Goal: Task Accomplishment & Management: Manage account settings

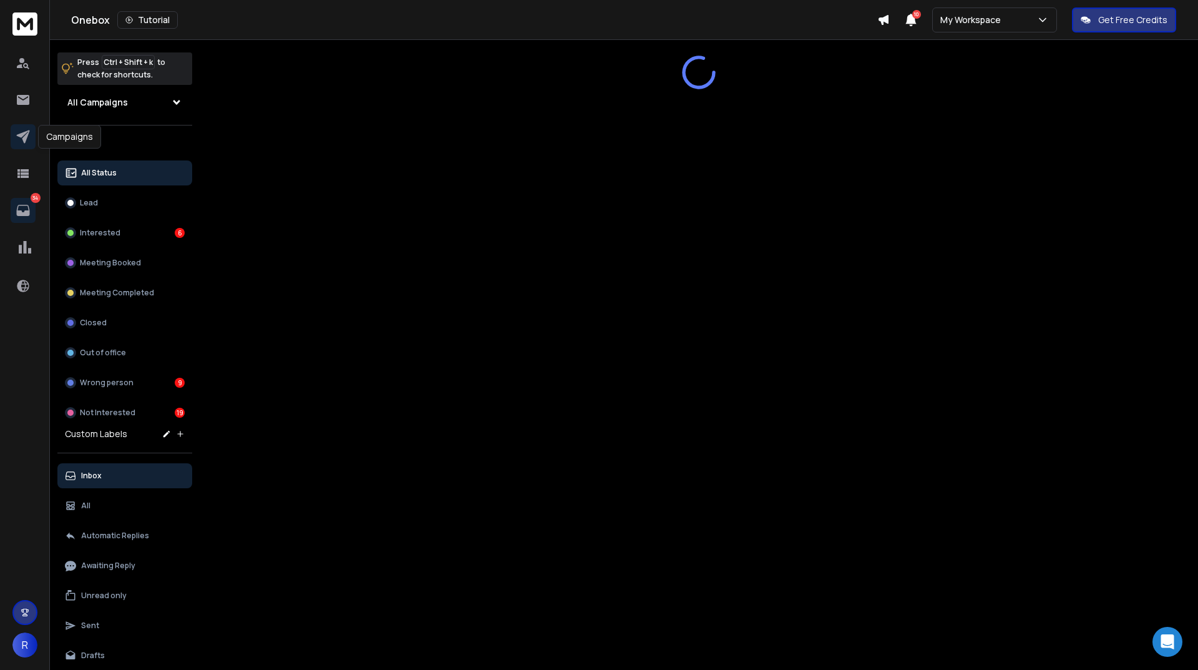
click at [32, 134] on link at bounding box center [23, 136] width 25 height 25
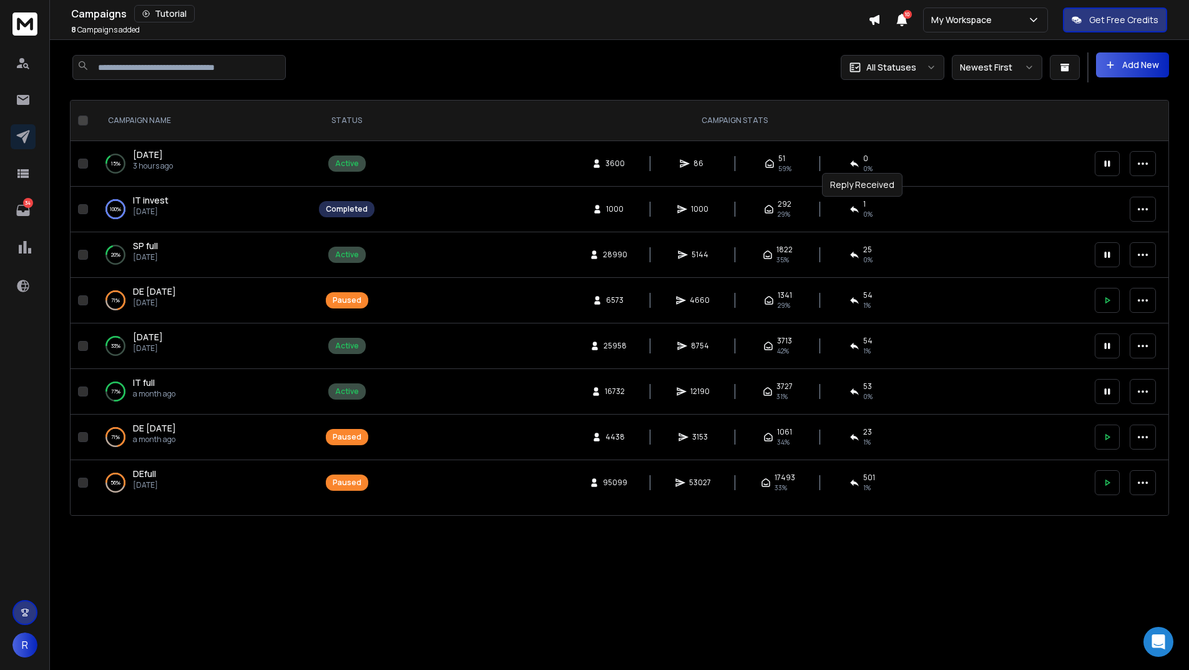
click at [864, 200] on span "1" at bounding box center [864, 204] width 2 height 10
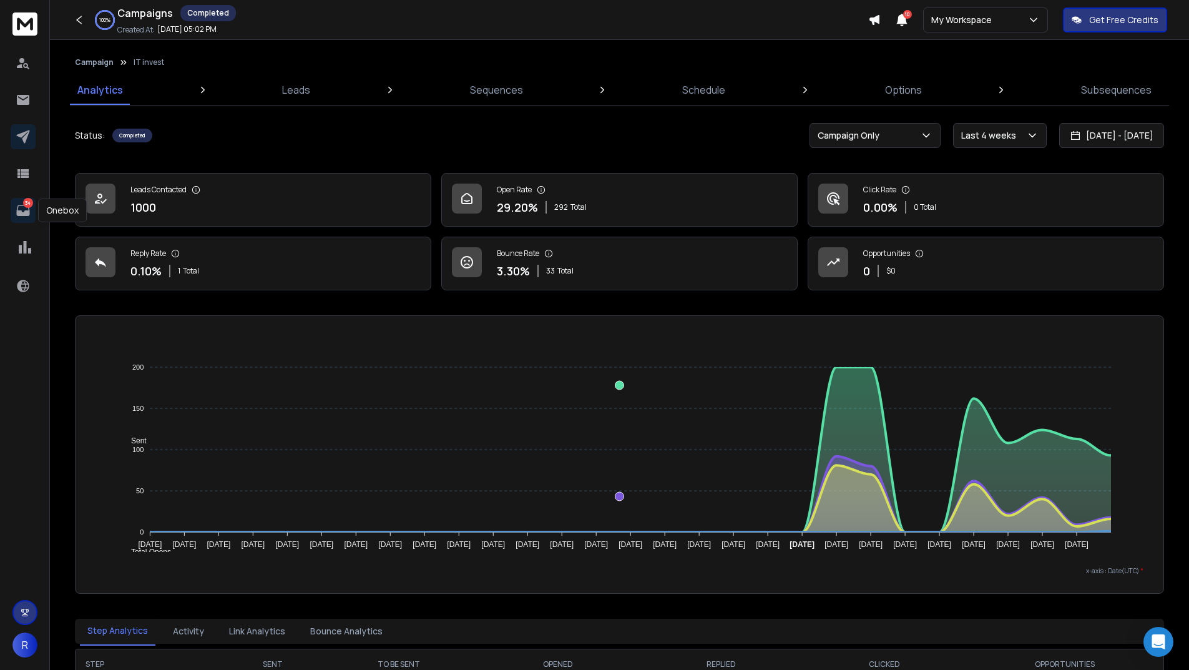
click at [26, 208] on p "34" at bounding box center [28, 203] width 10 height 10
click at [26, 208] on icon at bounding box center [23, 210] width 15 height 15
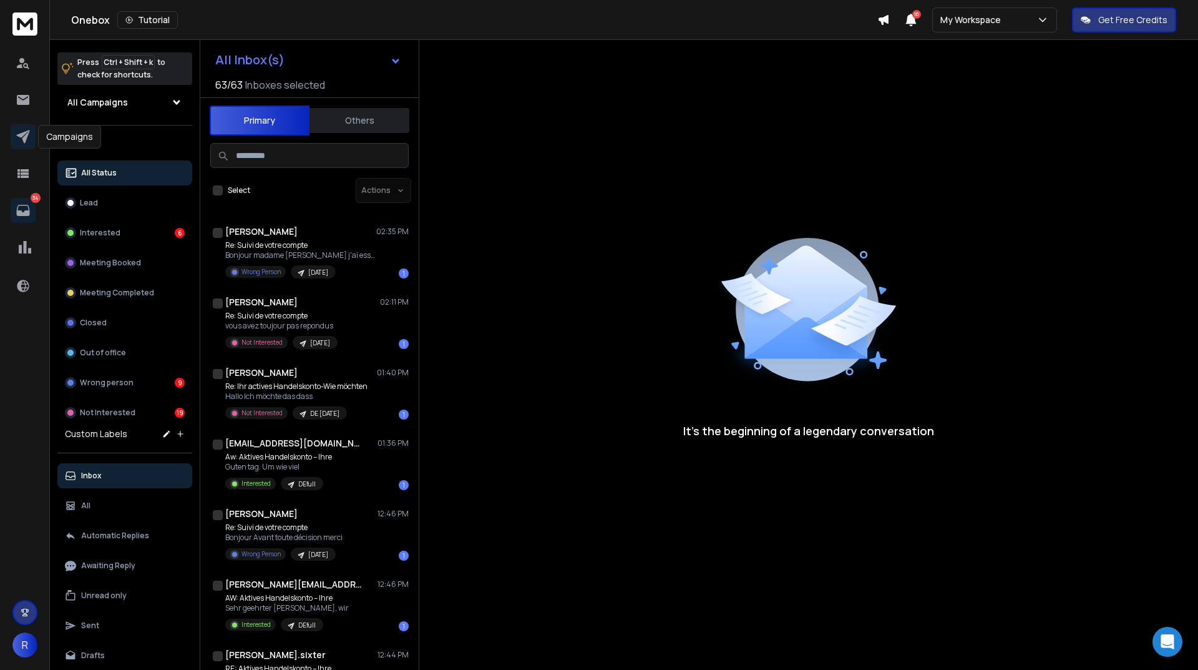
click at [19, 135] on icon at bounding box center [22, 136] width 13 height 13
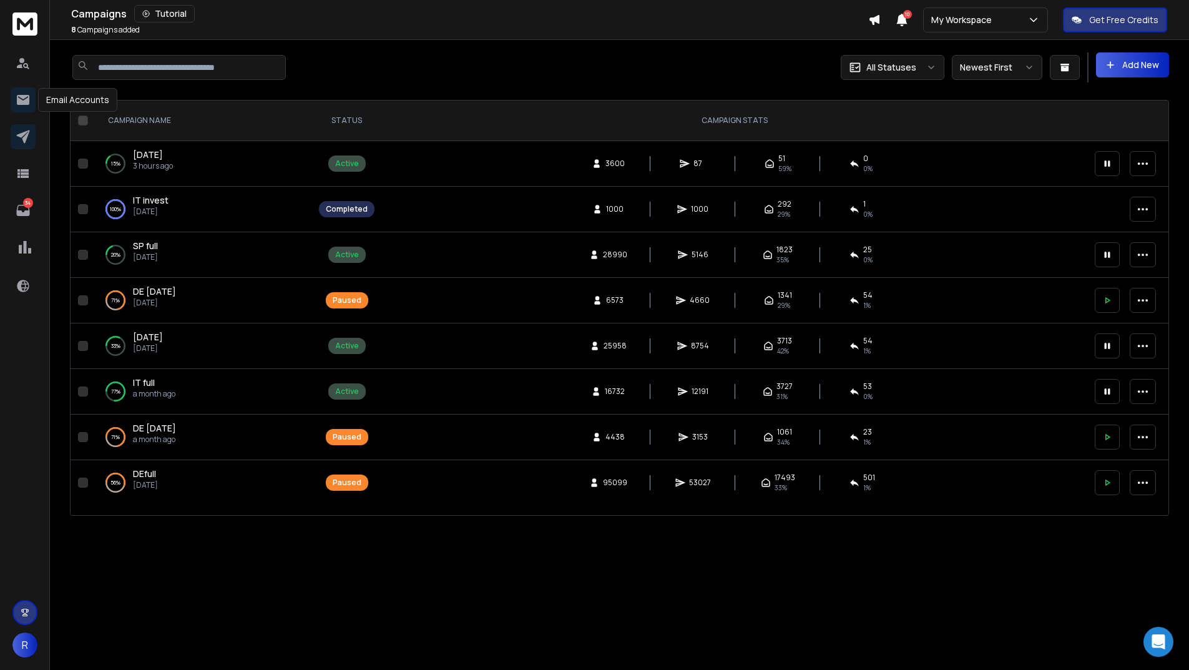
click at [27, 100] on icon at bounding box center [23, 100] width 12 height 10
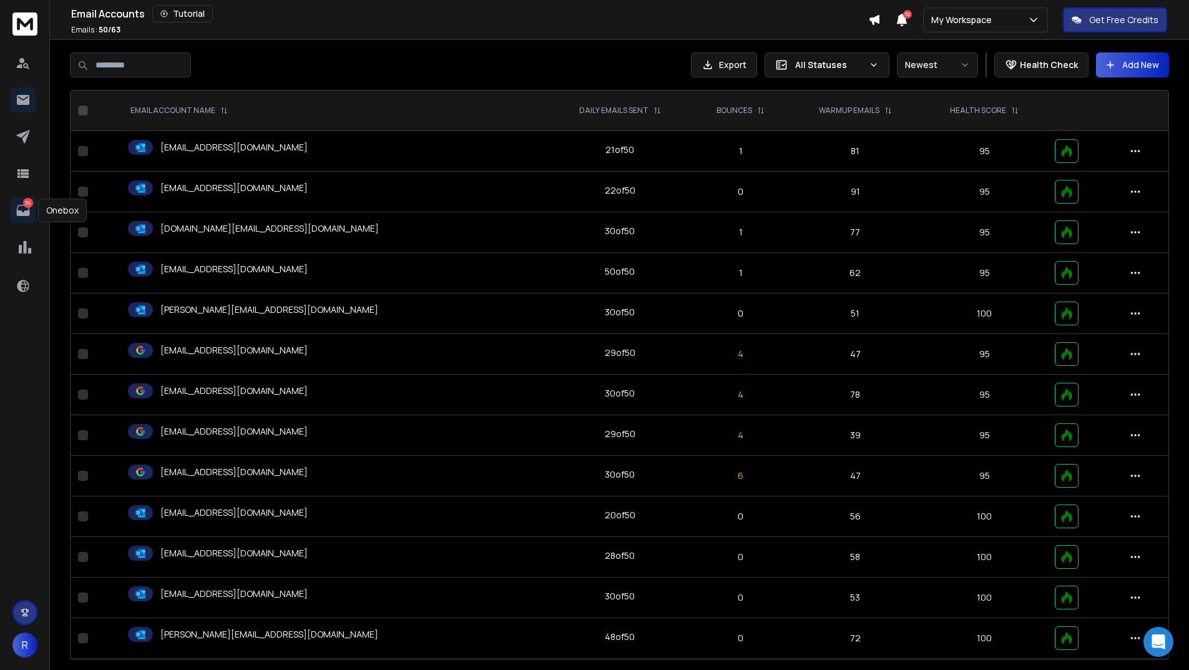
click at [31, 207] on p "34" at bounding box center [28, 203] width 10 height 10
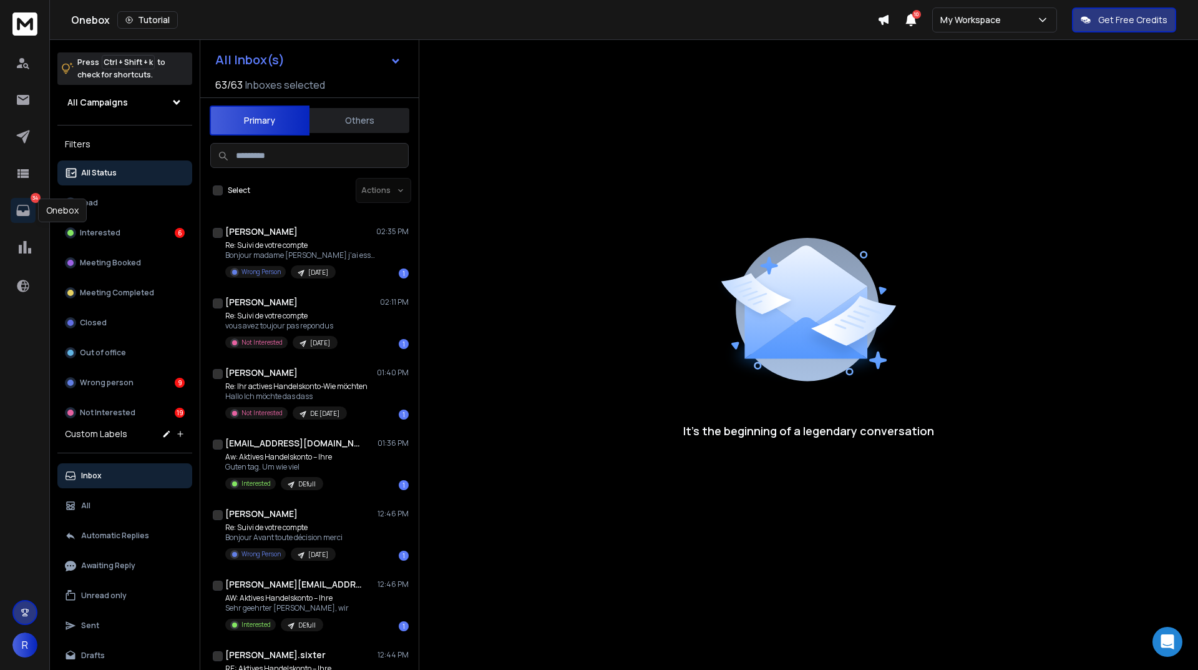
click at [365, 127] on button "Others" at bounding box center [359, 120] width 100 height 27
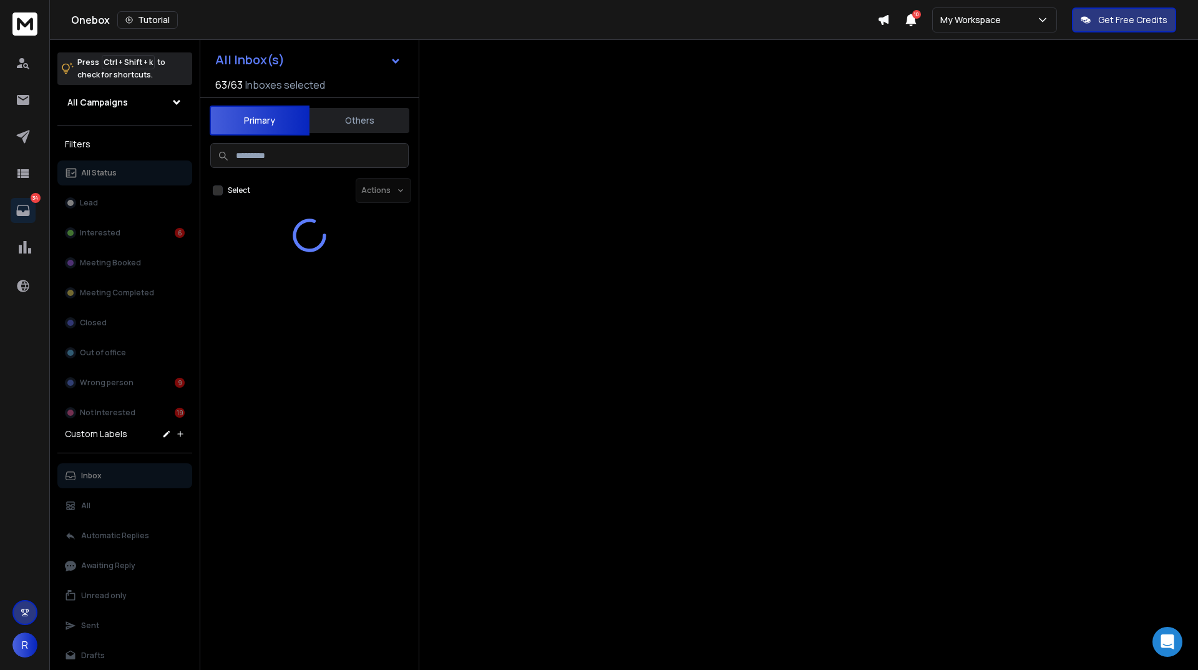
click at [278, 124] on button "Primary" at bounding box center [260, 120] width 100 height 30
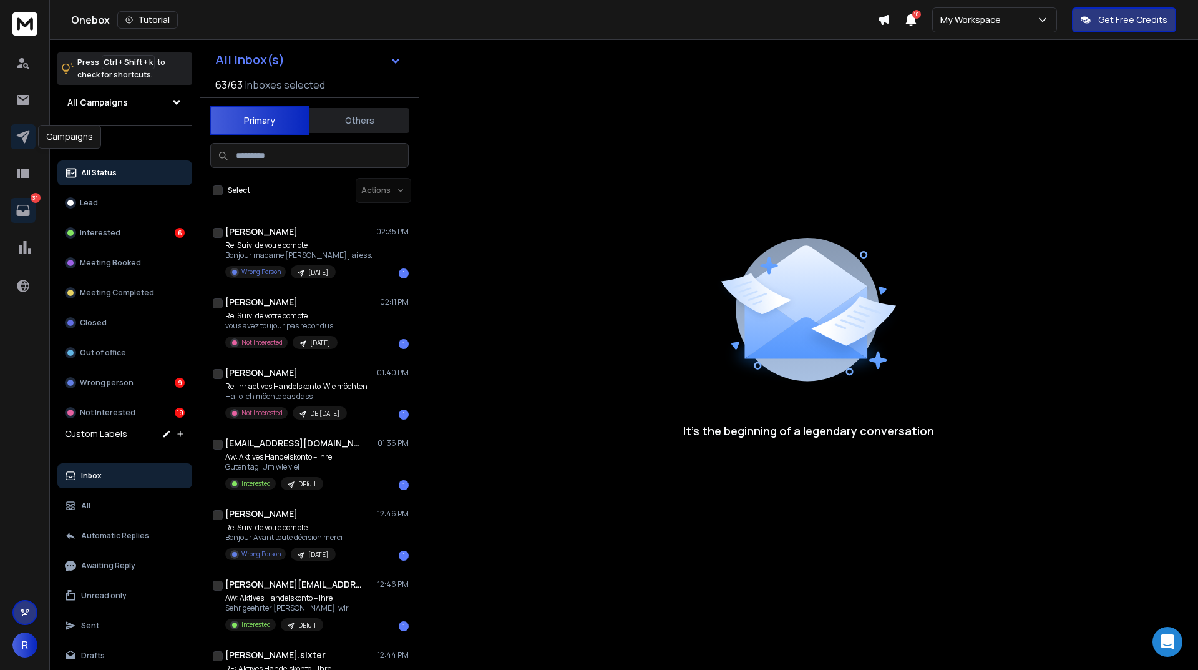
click at [22, 146] on link at bounding box center [23, 136] width 25 height 25
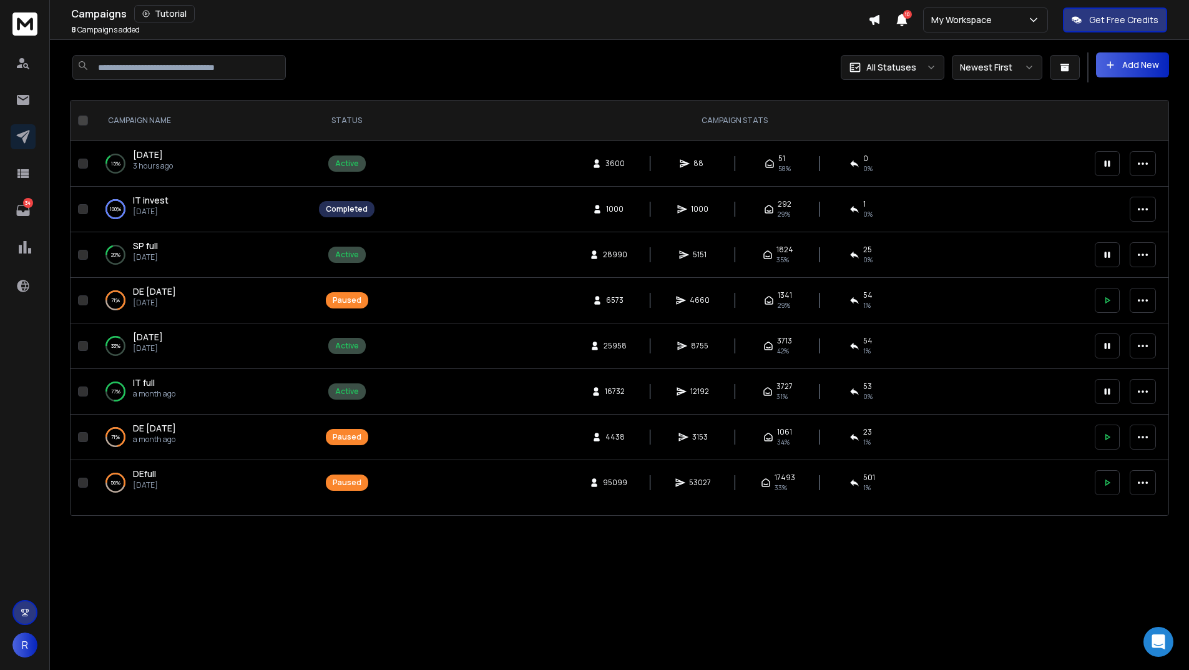
drag, startPoint x: 101, startPoint y: 560, endPoint x: 361, endPoint y: 553, distance: 260.3
click at [361, 553] on div "Campaigns 8 Campaigns Added All Statuses Newest First Add New CAMPAIGN NAME STA…" at bounding box center [619, 387] width 1099 height 670
click at [986, 19] on p "My Workspace" at bounding box center [964, 20] width 66 height 12
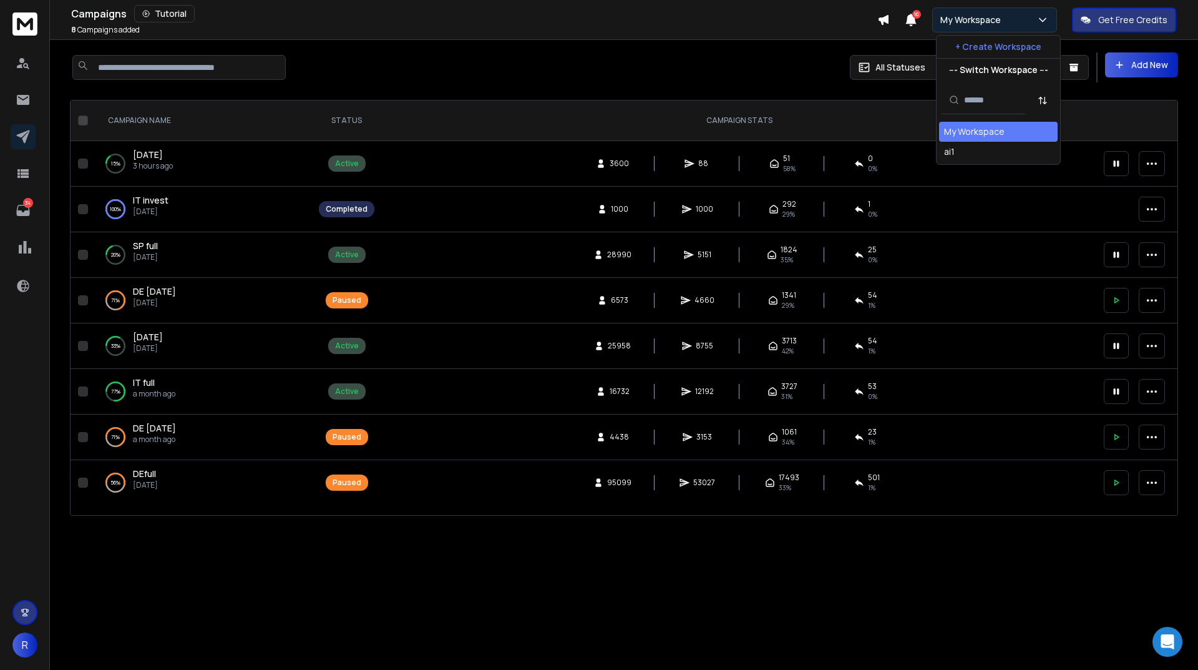
click at [991, 17] on p "My Workspace" at bounding box center [973, 20] width 66 height 12
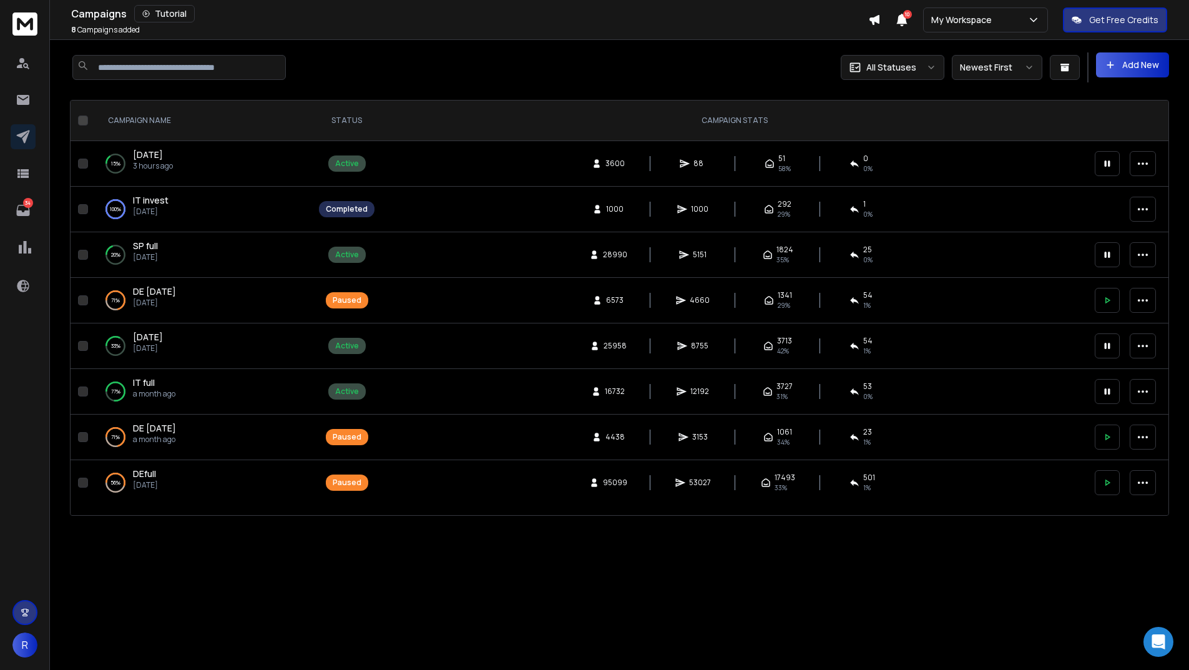
click at [787, 44] on div "Campaigns 8 Campaigns Added All Statuses Newest First Add New CAMPAIGN NAME STA…" at bounding box center [619, 387] width 1139 height 694
drag, startPoint x: 829, startPoint y: 51, endPoint x: 1081, endPoint y: 90, distance: 255.8
click at [1081, 90] on div "Campaigns 8 Campaigns Added All Statuses Newest First Add New CAMPAIGN NAME STA…" at bounding box center [619, 387] width 1139 height 694
click at [728, 71] on div "Campaigns 8 Campaigns Added All Statuses Newest First Add New" at bounding box center [895, 67] width 550 height 30
click at [685, 40] on div "Campaigns Tutorial 8 Campaigns added 10 My Workspace Get Free Credits Campaigns…" at bounding box center [594, 367] width 1189 height 734
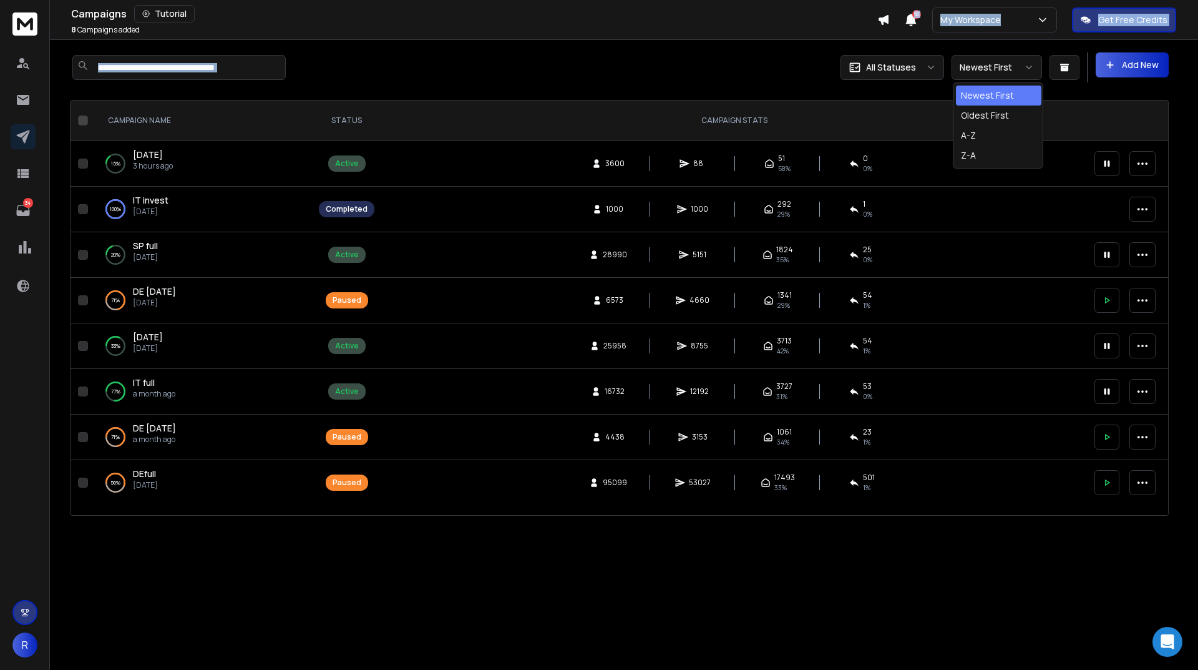
click at [1016, 98] on body "ReferralStack Unlock AI-powered affiliate growth Lifetime Deals available! Clai…" at bounding box center [594, 335] width 1189 height 670
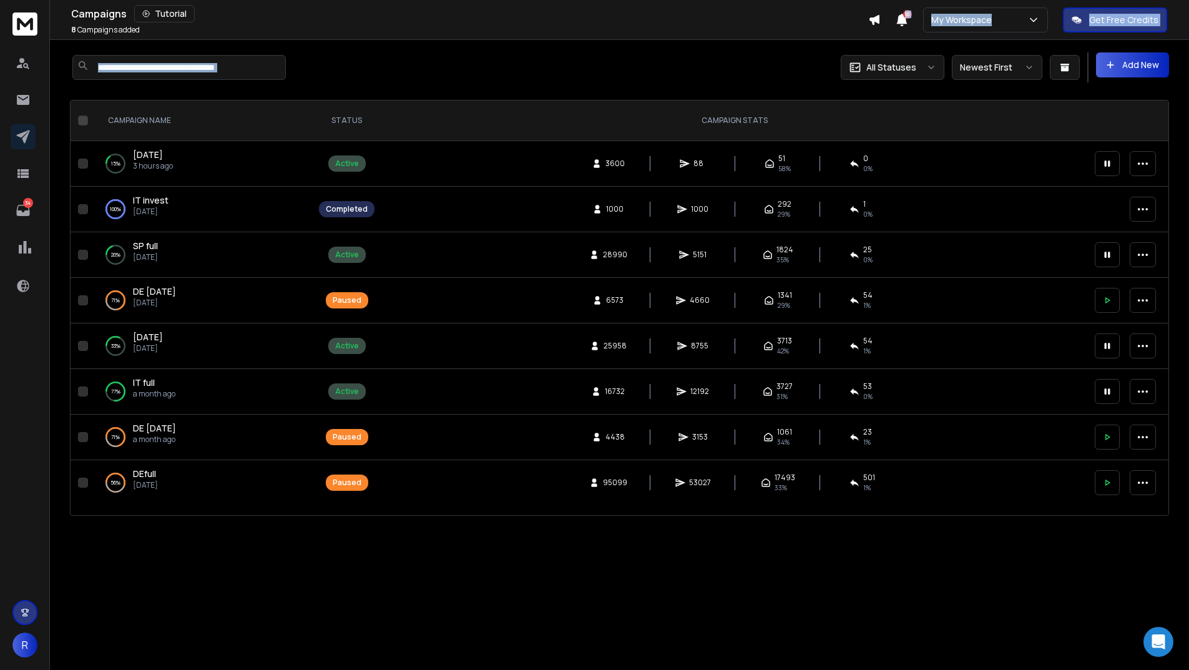
click at [628, 52] on div "Campaigns 8 Campaigns Added All Statuses Newest First Add New CAMPAIGN NAME STA…" at bounding box center [619, 387] width 1139 height 694
drag, startPoint x: 565, startPoint y: 41, endPoint x: 364, endPoint y: 71, distance: 203.8
click at [364, 71] on div "Campaigns Tutorial 8 Campaigns added 10 My Workspace Get Free Credits Campaigns…" at bounding box center [594, 367] width 1189 height 734
click at [364, 71] on div at bounding box center [345, 67] width 550 height 30
click at [1104, 353] on button at bounding box center [1106, 345] width 25 height 25
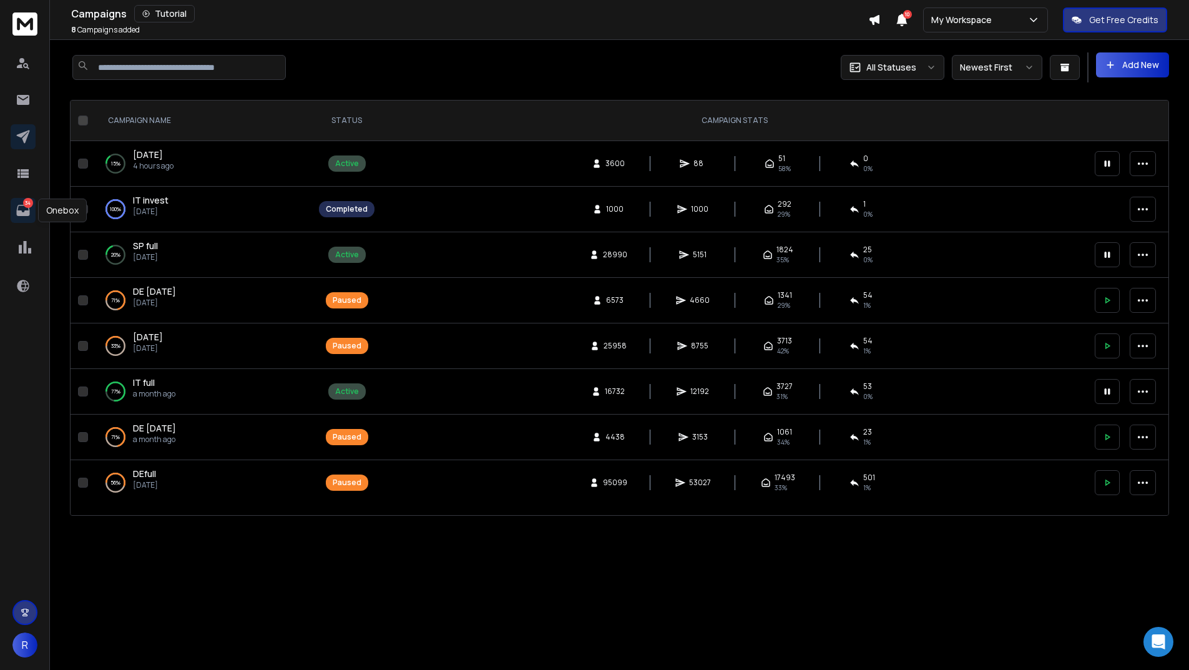
click at [19, 207] on icon at bounding box center [23, 210] width 15 height 15
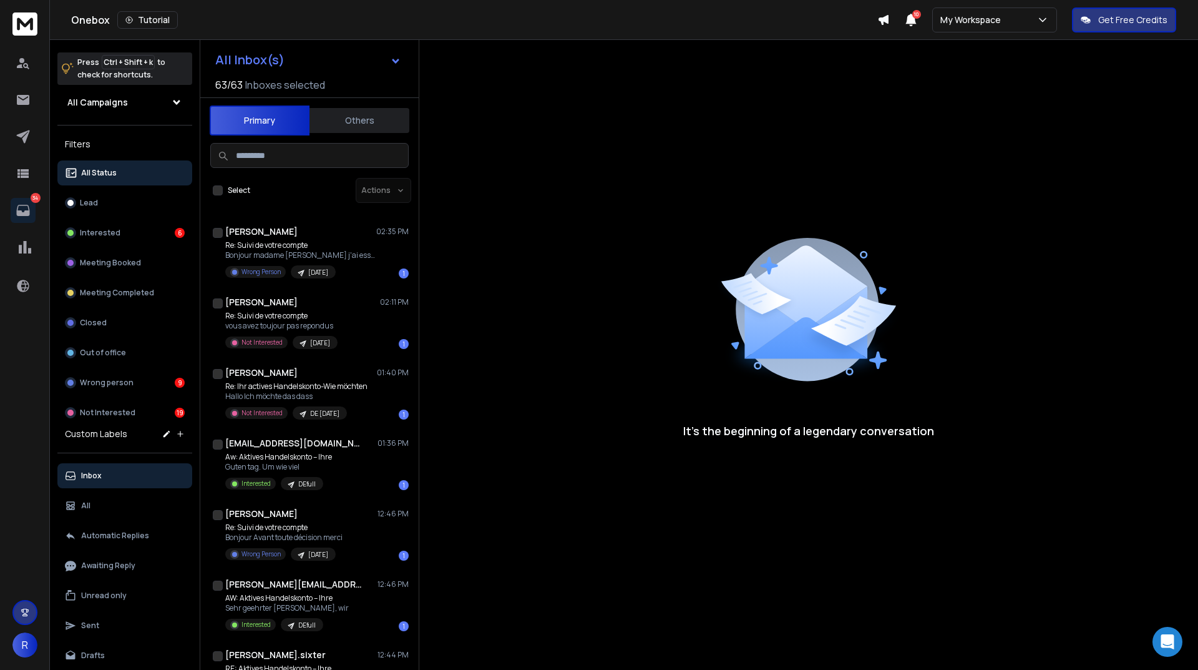
click at [0, 413] on div "34 R" at bounding box center [25, 335] width 50 height 670
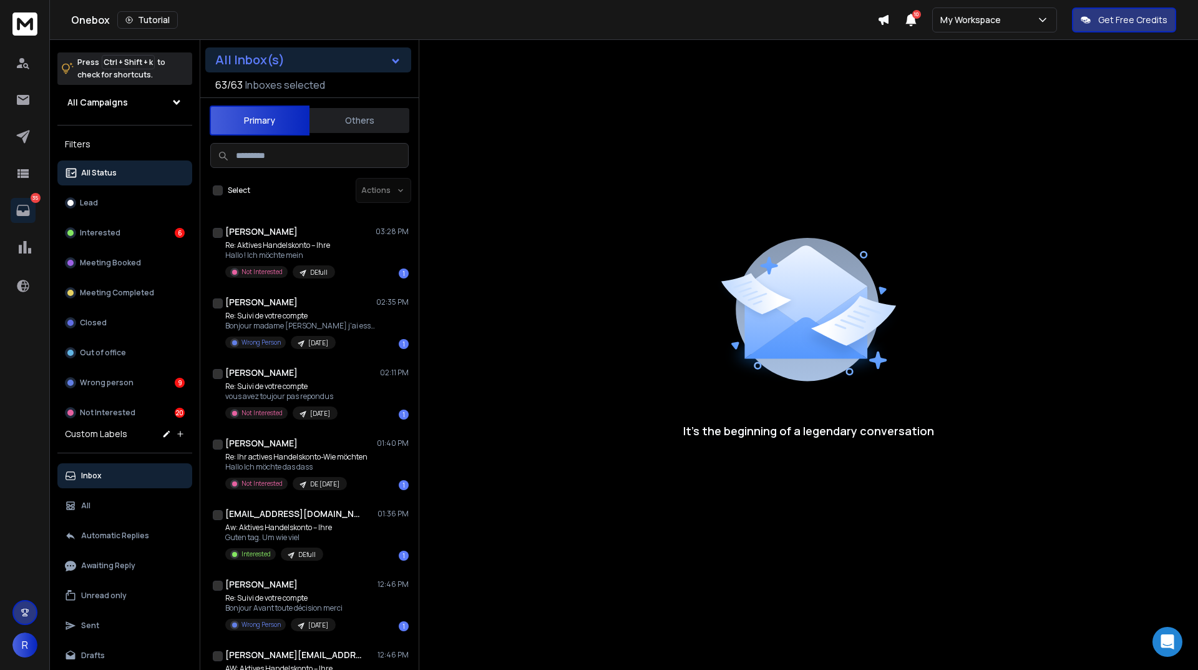
click at [379, 60] on button "All Inbox(s)" at bounding box center [308, 59] width 206 height 25
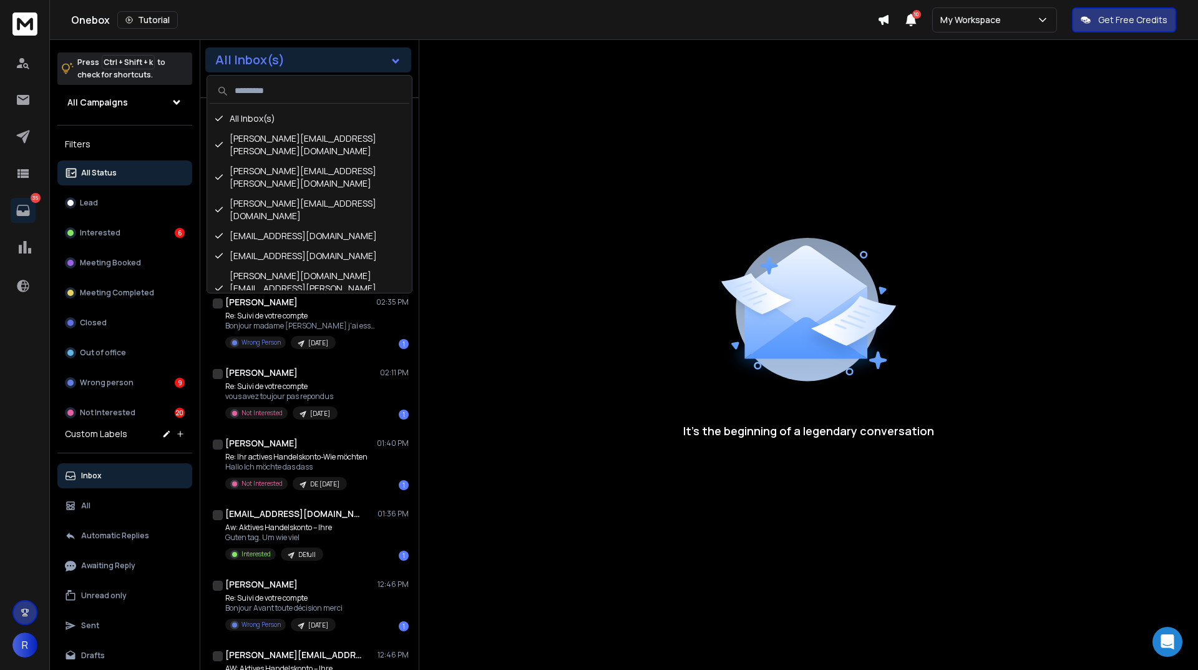
click at [379, 60] on button "All Inbox(s)" at bounding box center [308, 59] width 206 height 25
click at [315, 58] on button "All Inbox(s)" at bounding box center [308, 59] width 206 height 25
click at [556, 65] on div "It’s the beginning of a legendary conversation" at bounding box center [808, 324] width 779 height 569
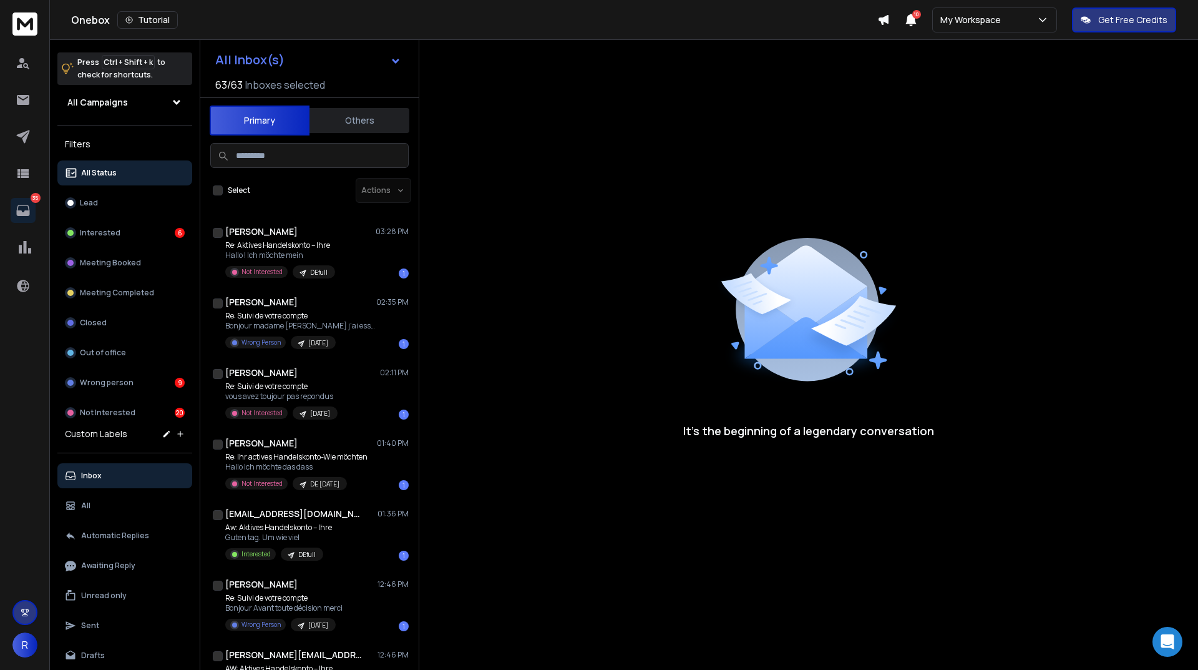
click at [363, 125] on button "Others" at bounding box center [359, 120] width 100 height 27
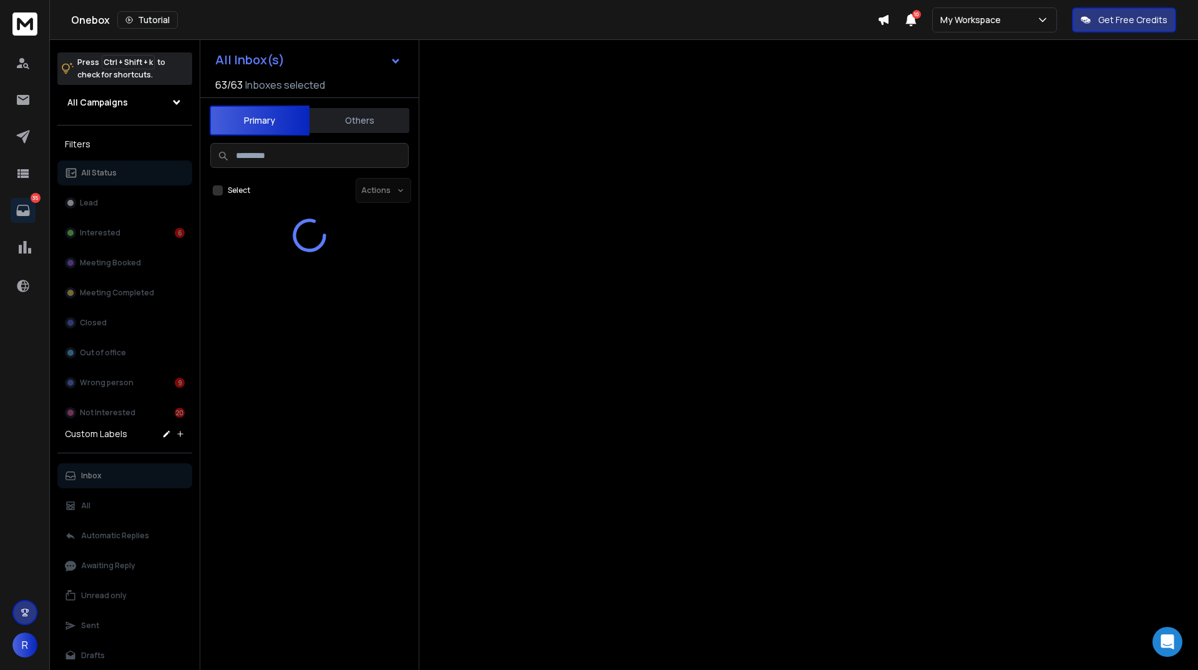
click at [292, 119] on button "Primary" at bounding box center [260, 120] width 100 height 30
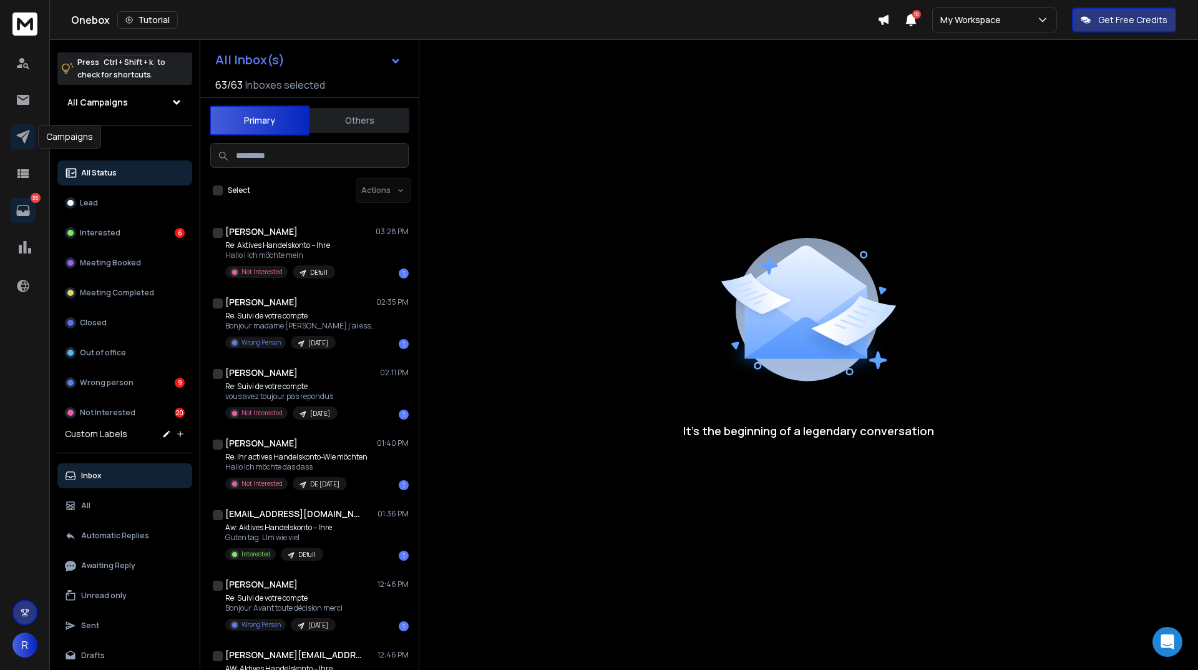
click at [29, 144] on link at bounding box center [23, 136] width 25 height 25
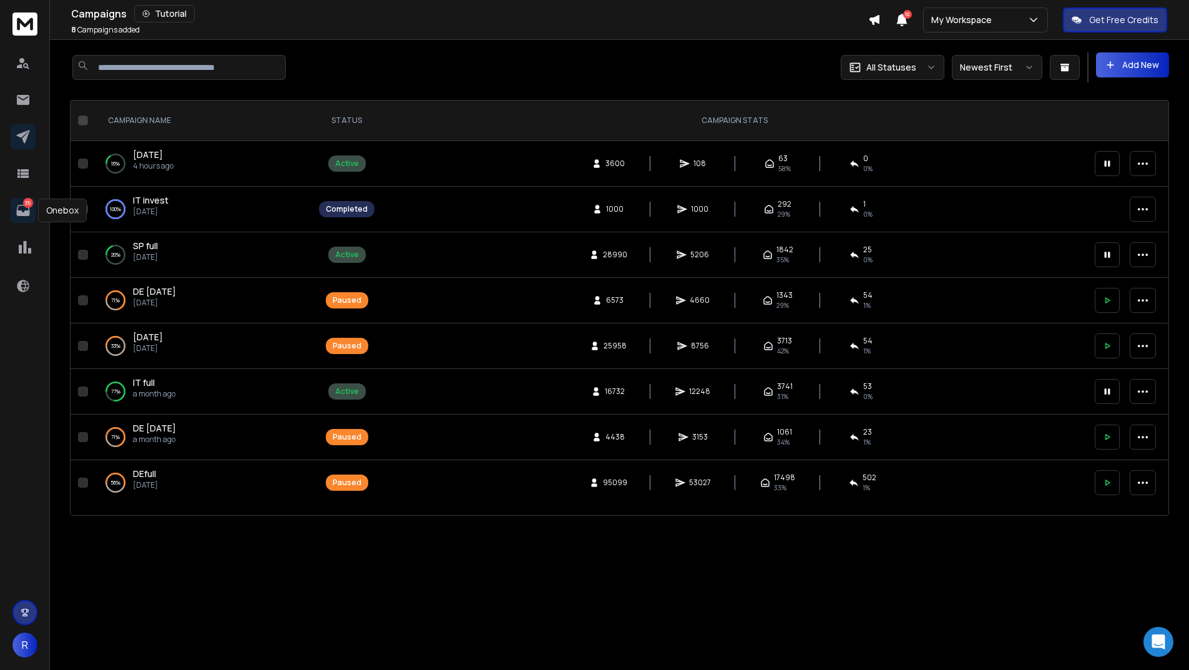
click at [24, 202] on p "35" at bounding box center [28, 203] width 10 height 10
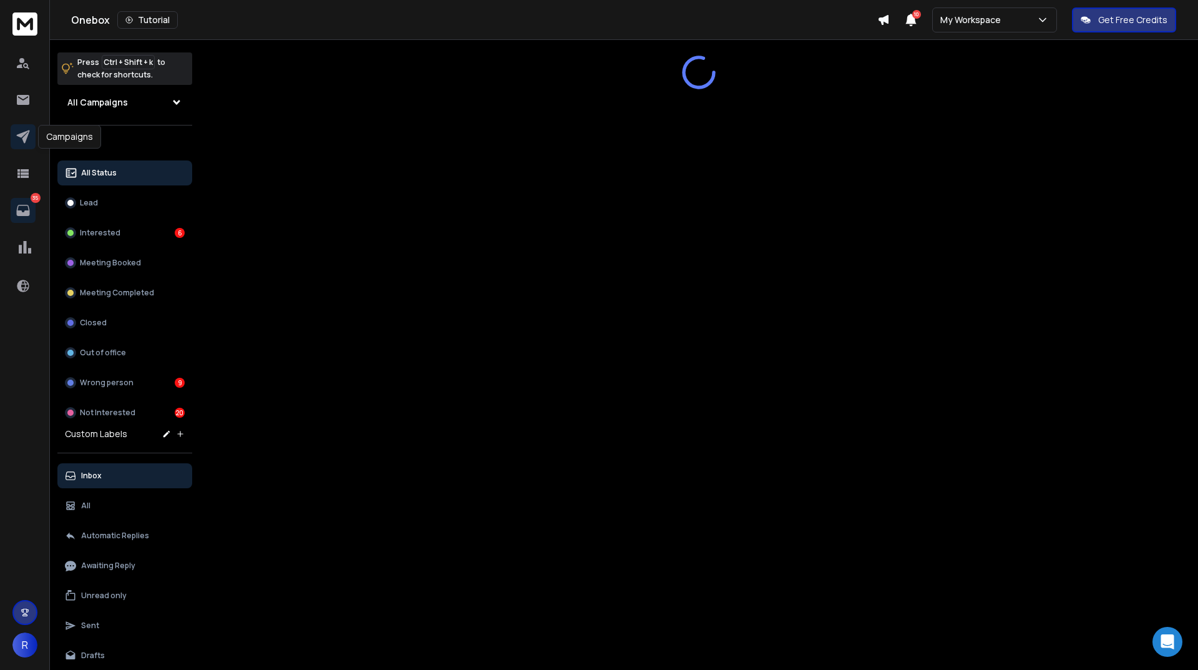
click at [28, 143] on icon at bounding box center [23, 136] width 15 height 15
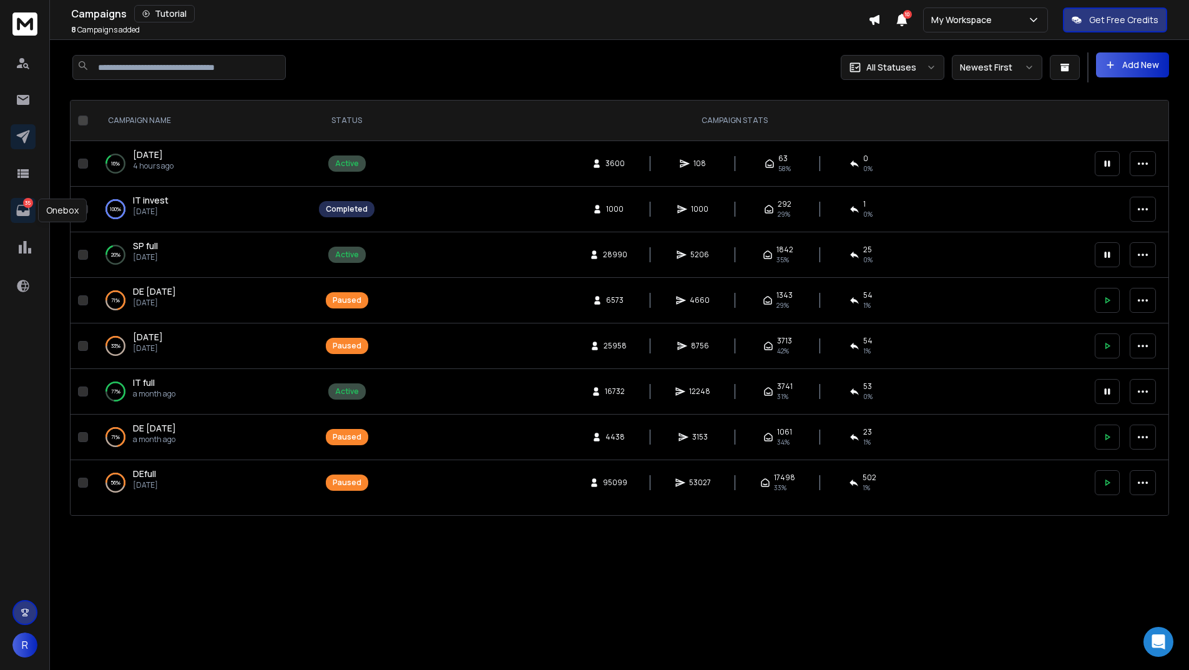
click at [18, 212] on icon at bounding box center [22, 210] width 13 height 11
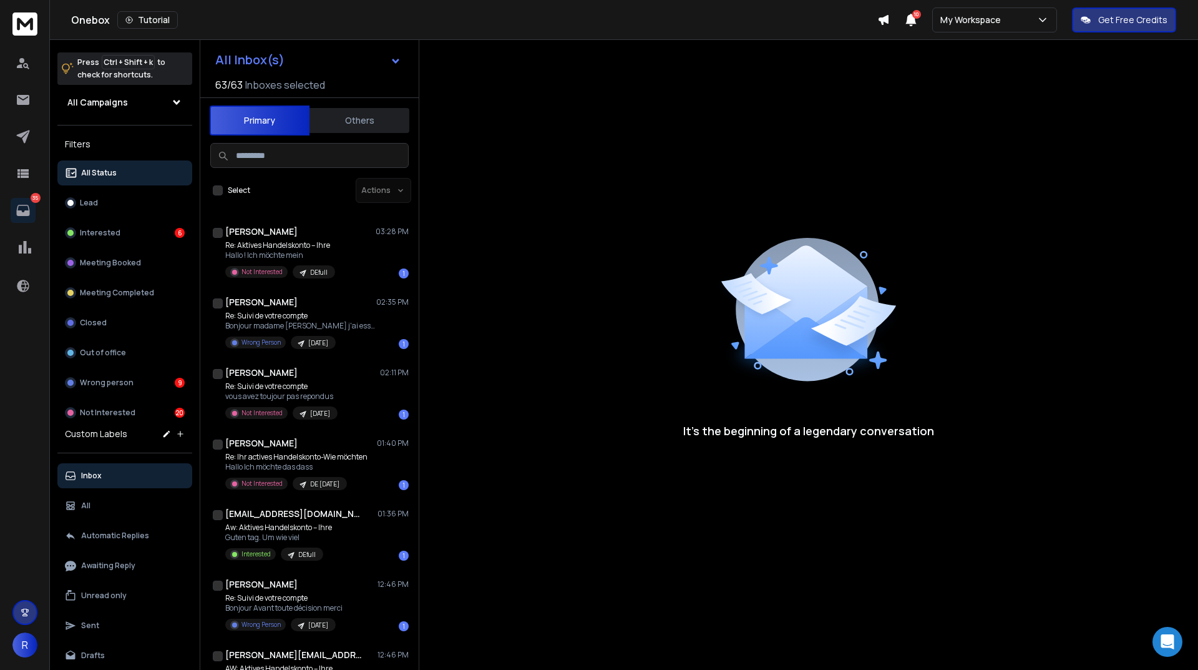
click at [321, 135] on div "Primary Others Select Actions Peter Gabriel 03:28 PM Re: Aktives Handelskonto –…" at bounding box center [309, 409] width 218 height 603
click at [337, 127] on button "Others" at bounding box center [359, 120] width 100 height 27
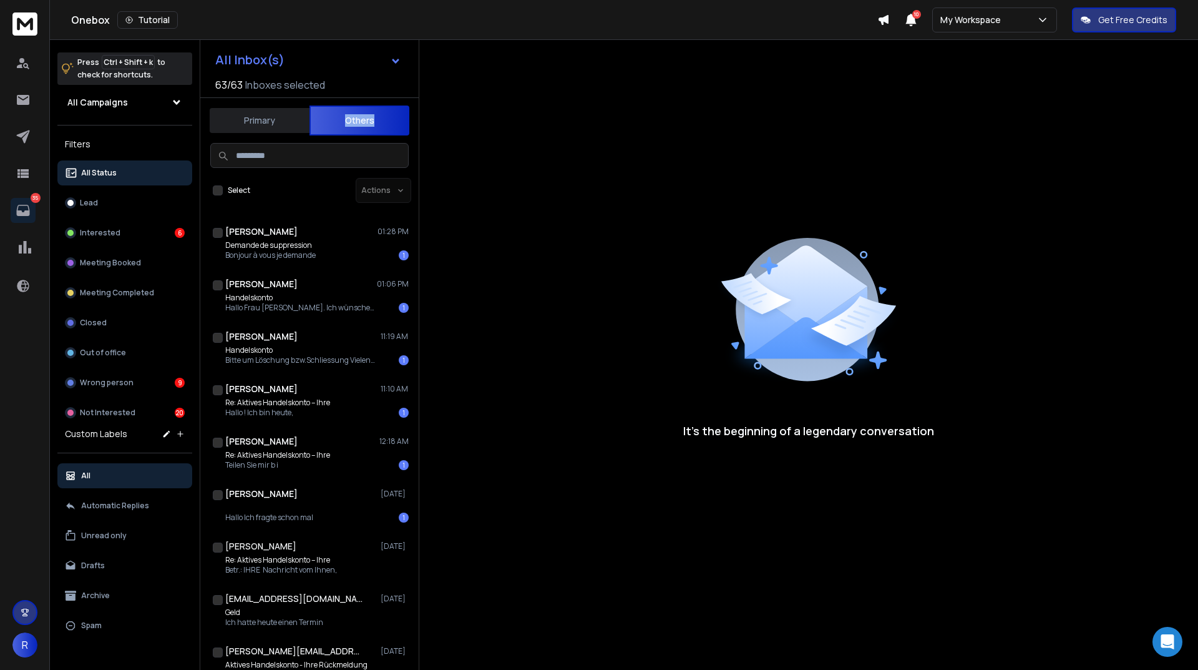
click at [273, 125] on button "Primary" at bounding box center [260, 120] width 100 height 27
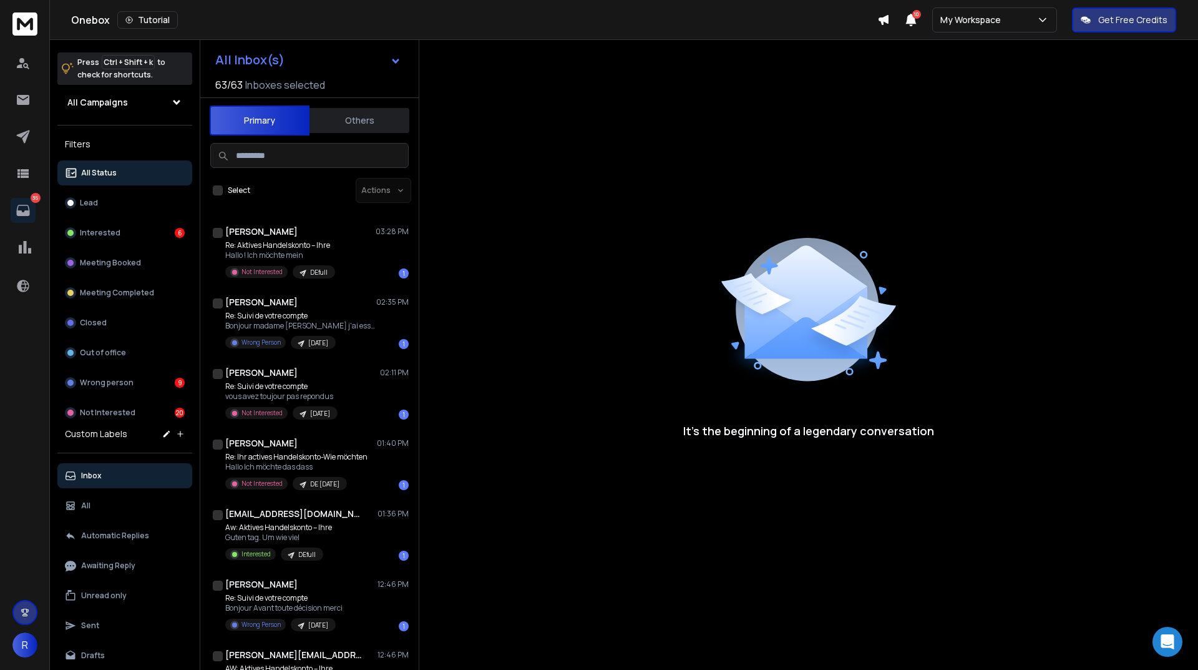
drag, startPoint x: 665, startPoint y: 104, endPoint x: 683, endPoint y: 71, distance: 37.2
click at [667, 100] on div "It’s the beginning of a legendary conversation" at bounding box center [808, 324] width 779 height 569
click at [659, 283] on div "It’s the beginning of a legendary conversation" at bounding box center [808, 324] width 779 height 569
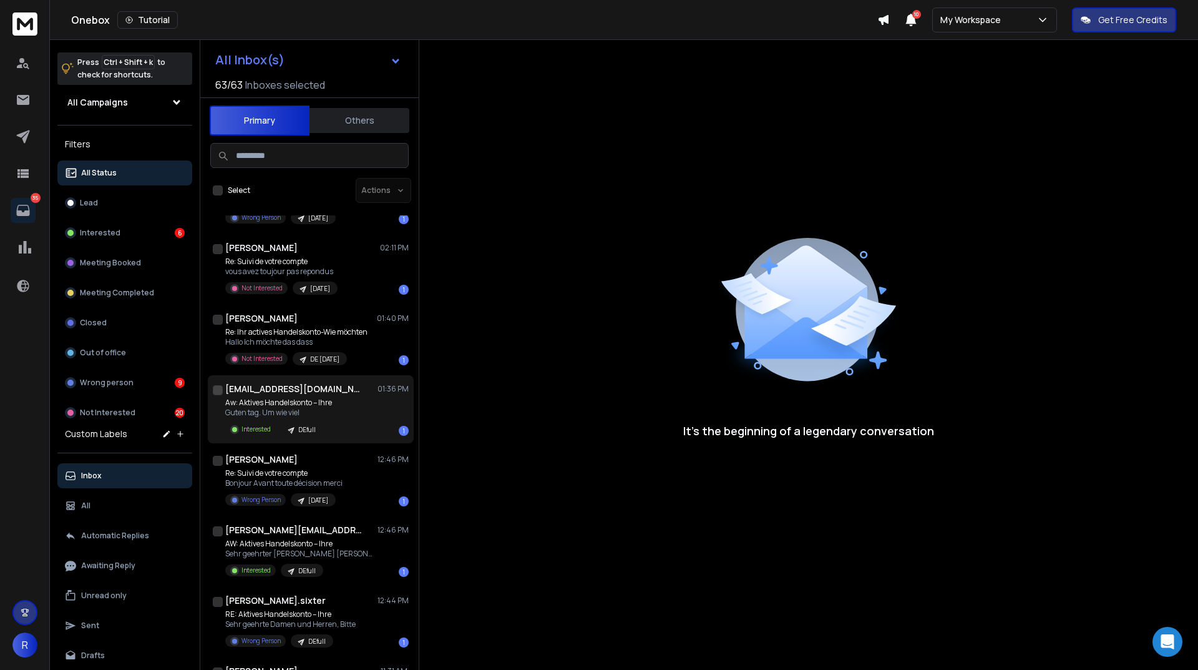
scroll to position [250, 0]
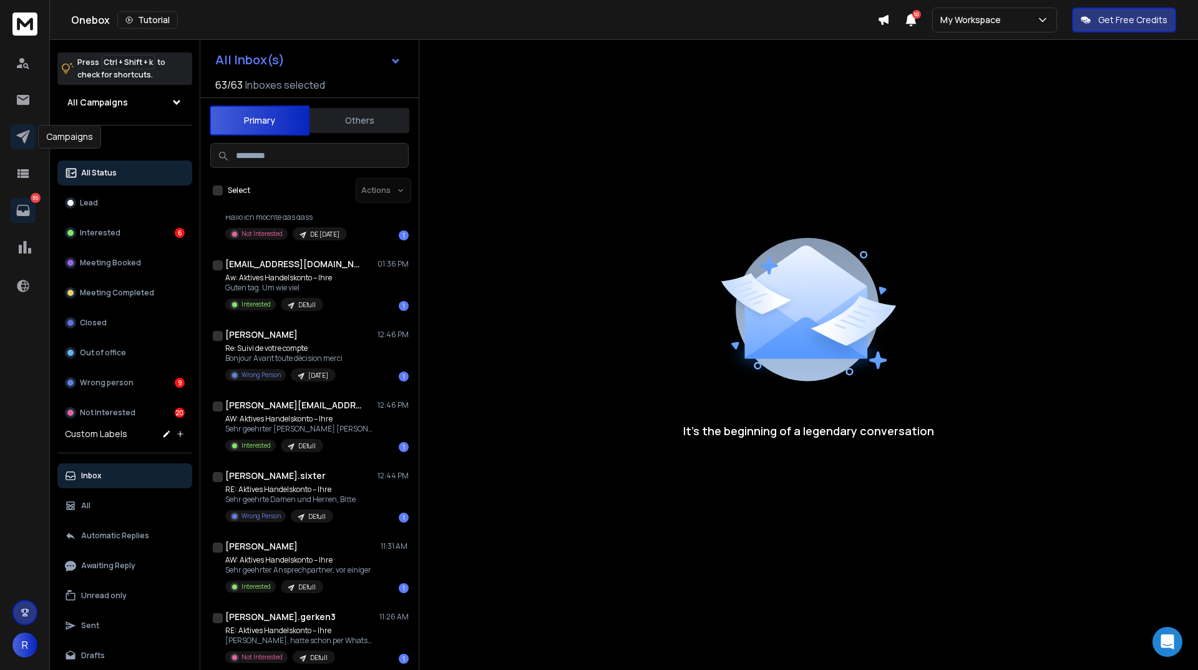
click at [12, 142] on link at bounding box center [23, 136] width 25 height 25
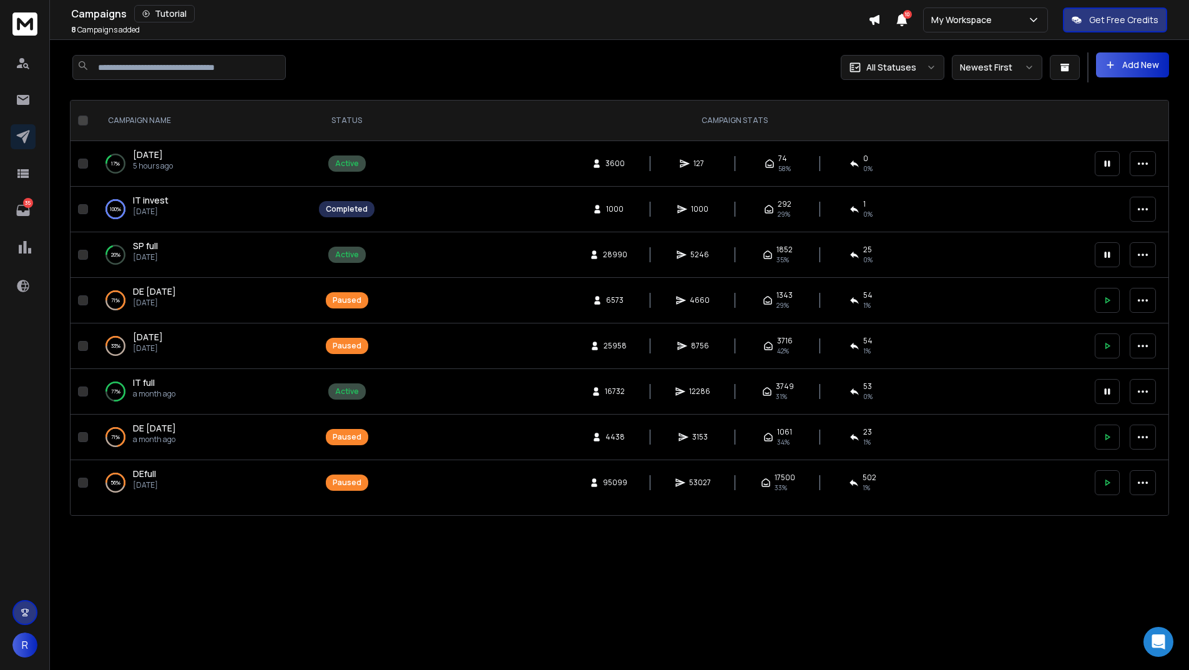
click at [1151, 212] on button "button" at bounding box center [1142, 209] width 26 height 25
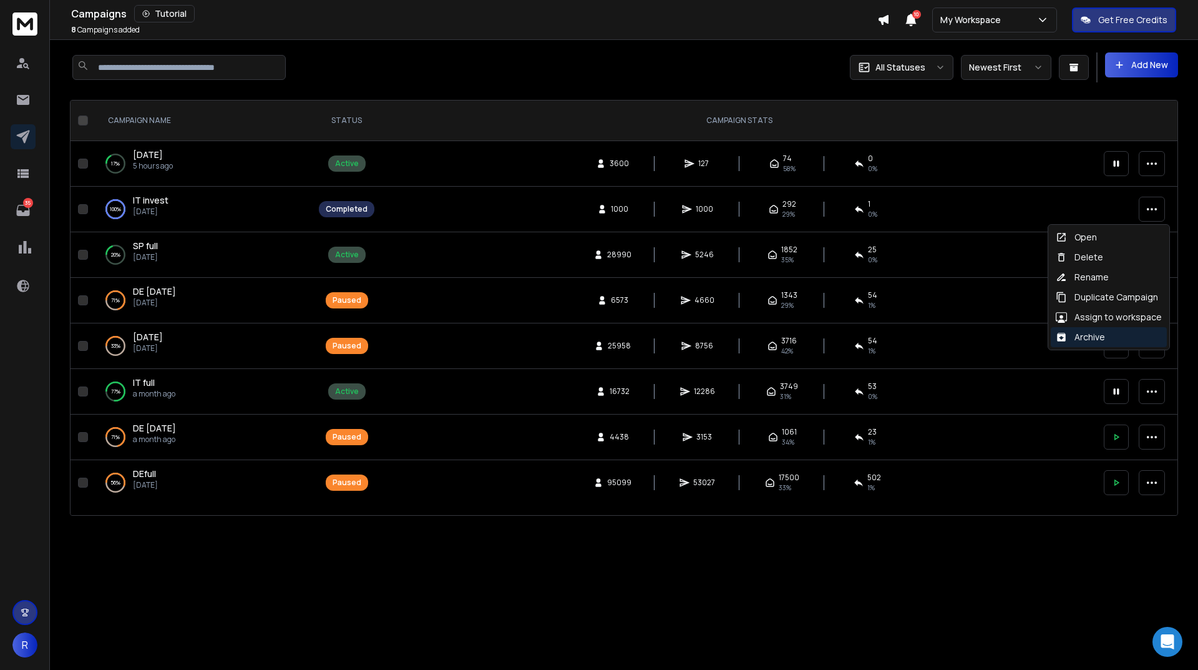
click at [1104, 331] on div "Archive" at bounding box center [1080, 337] width 49 height 12
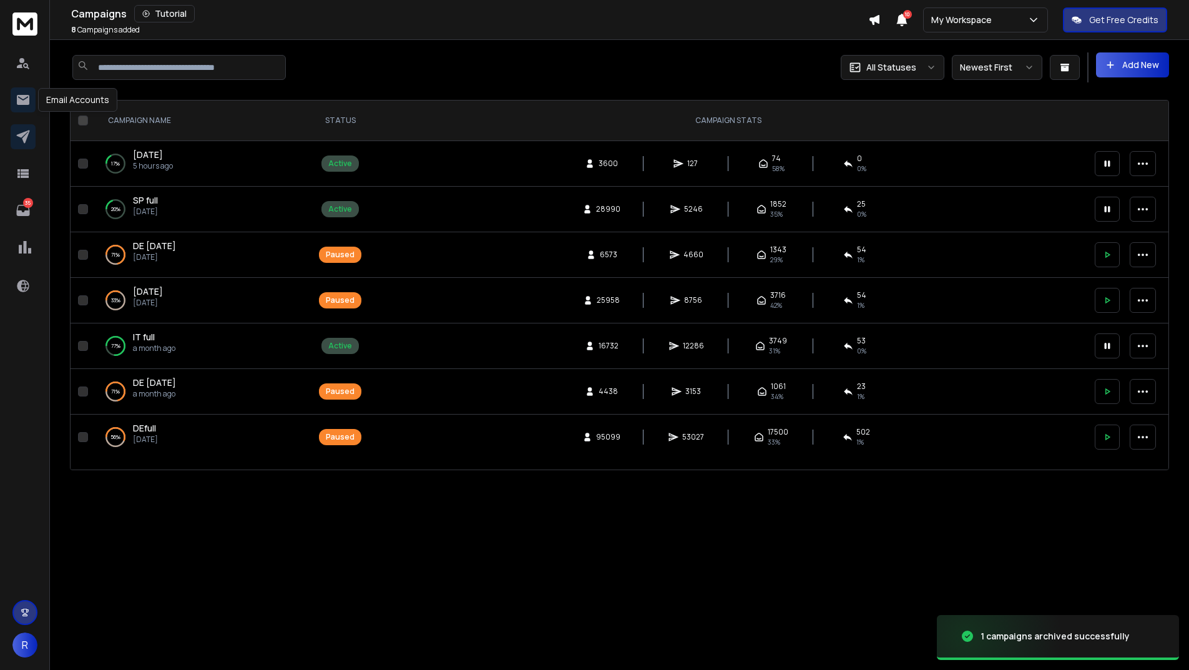
click at [27, 102] on icon at bounding box center [23, 100] width 12 height 10
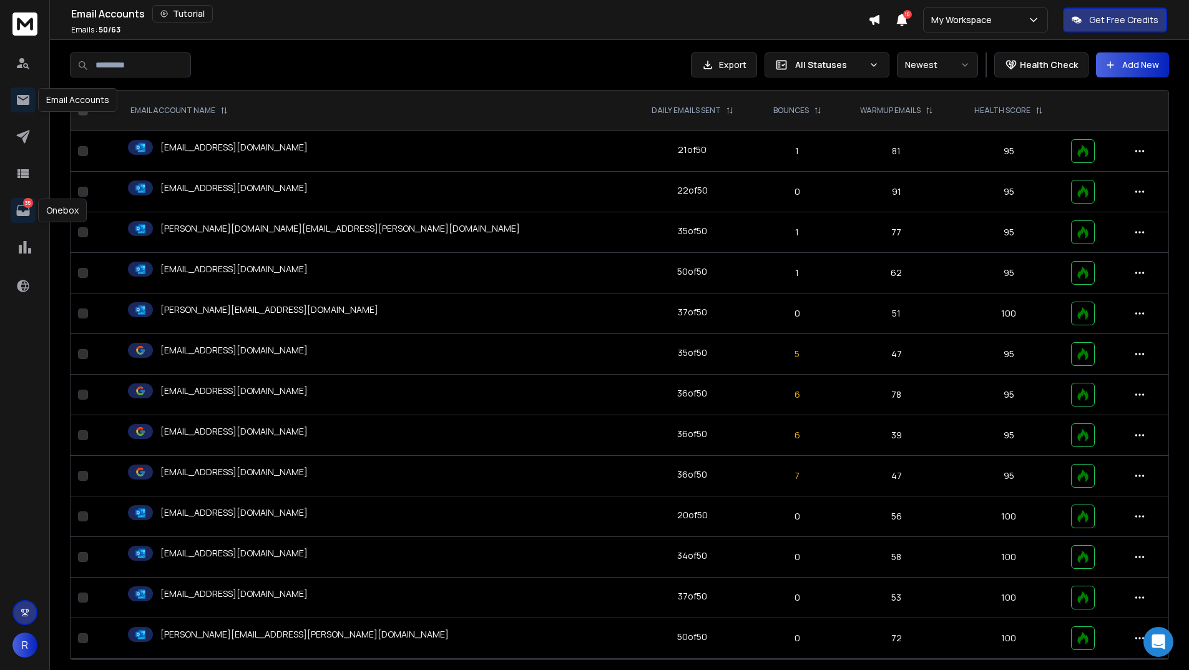
click at [18, 208] on icon at bounding box center [23, 210] width 15 height 15
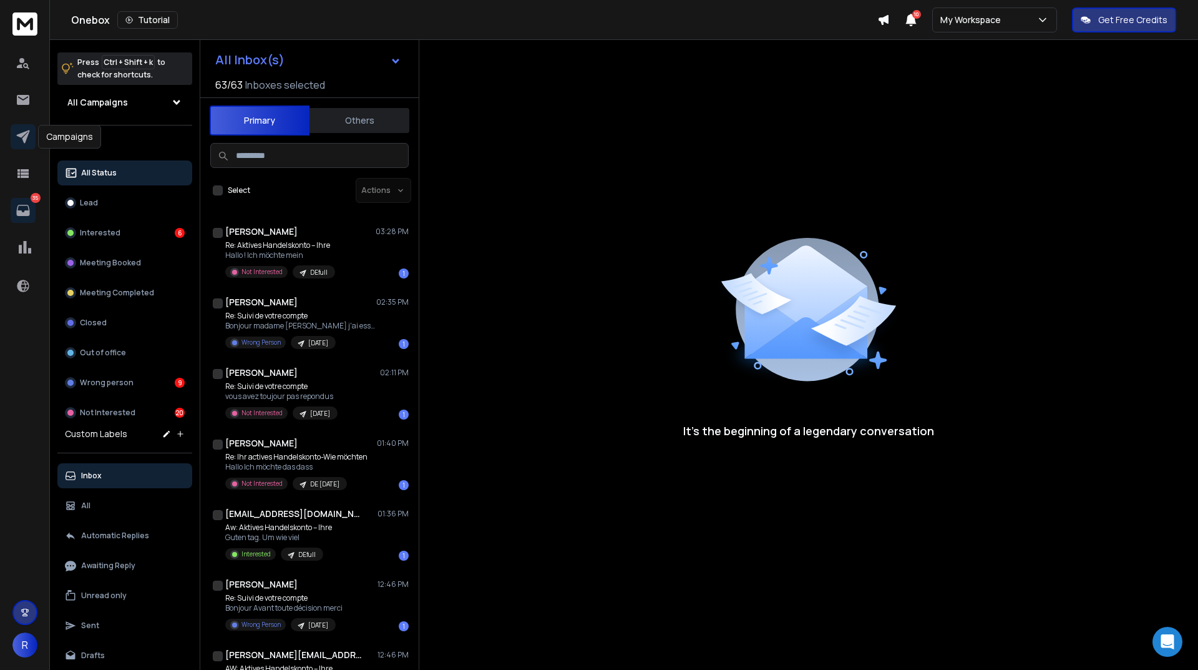
click at [11, 131] on link at bounding box center [23, 136] width 25 height 25
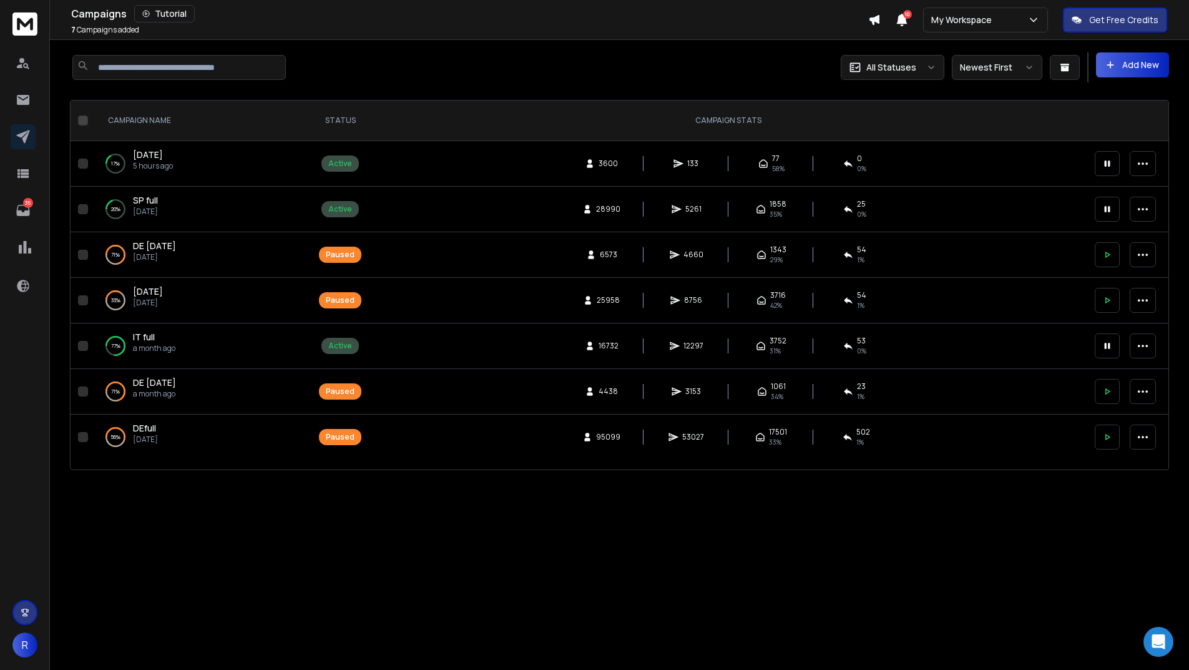
click at [198, 596] on div "Campaigns 7 Campaigns Added All Statuses Newest First Add New CAMPAIGN NAME STA…" at bounding box center [619, 387] width 1099 height 670
click at [22, 210] on icon at bounding box center [23, 210] width 15 height 15
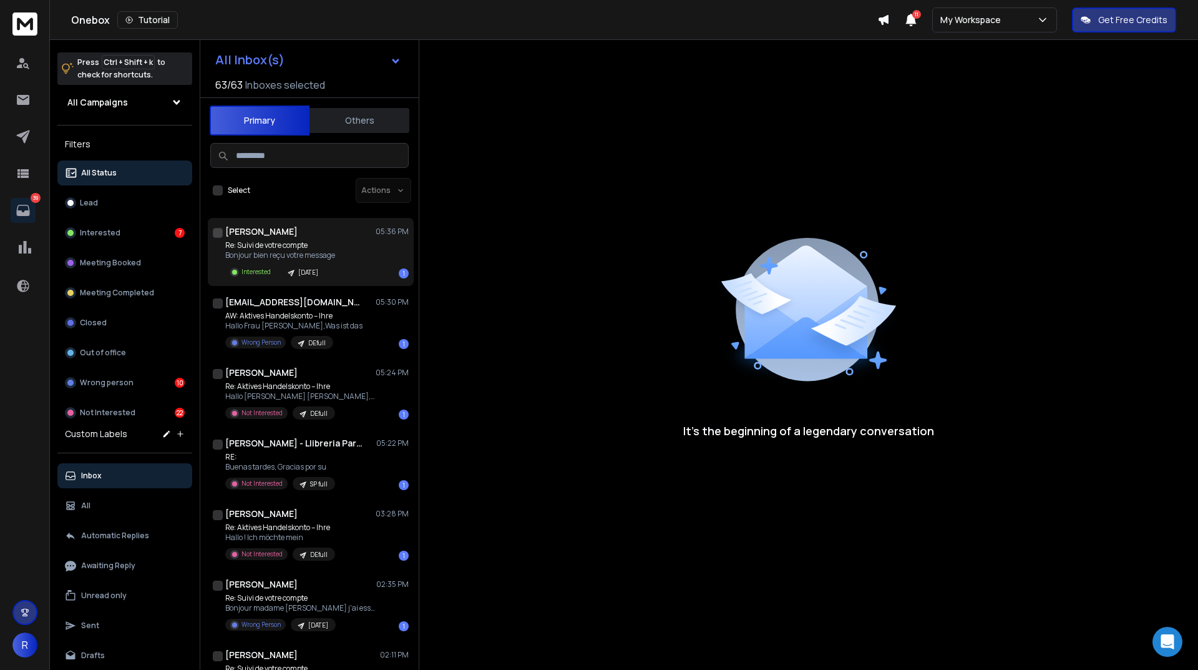
click at [319, 258] on p "Bonjour bien reçu votre message" at bounding box center [280, 255] width 110 height 10
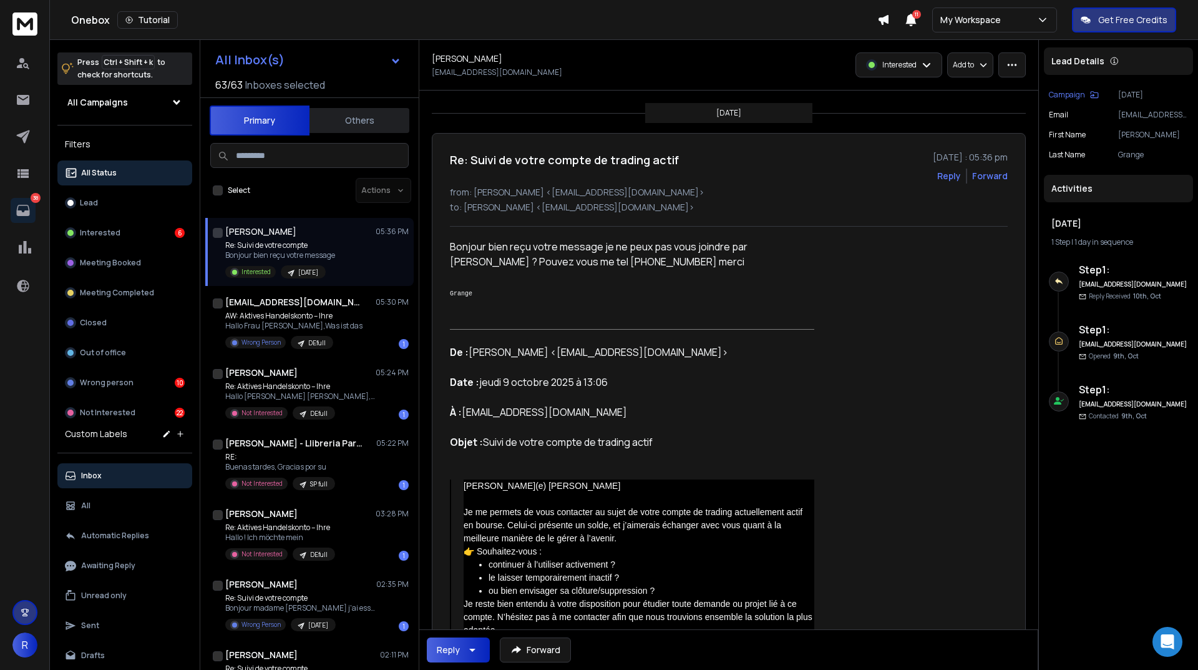
drag, startPoint x: 298, startPoint y: 244, endPoint x: 275, endPoint y: 239, distance: 23.6
click at [275, 239] on div "[PERSON_NAME] 05:36 PM Re: Suivi de votre compte Bonjour bien reçu votre messag…" at bounding box center [316, 251] width 183 height 53
click at [217, 235] on button "button" at bounding box center [218, 233] width 10 height 10
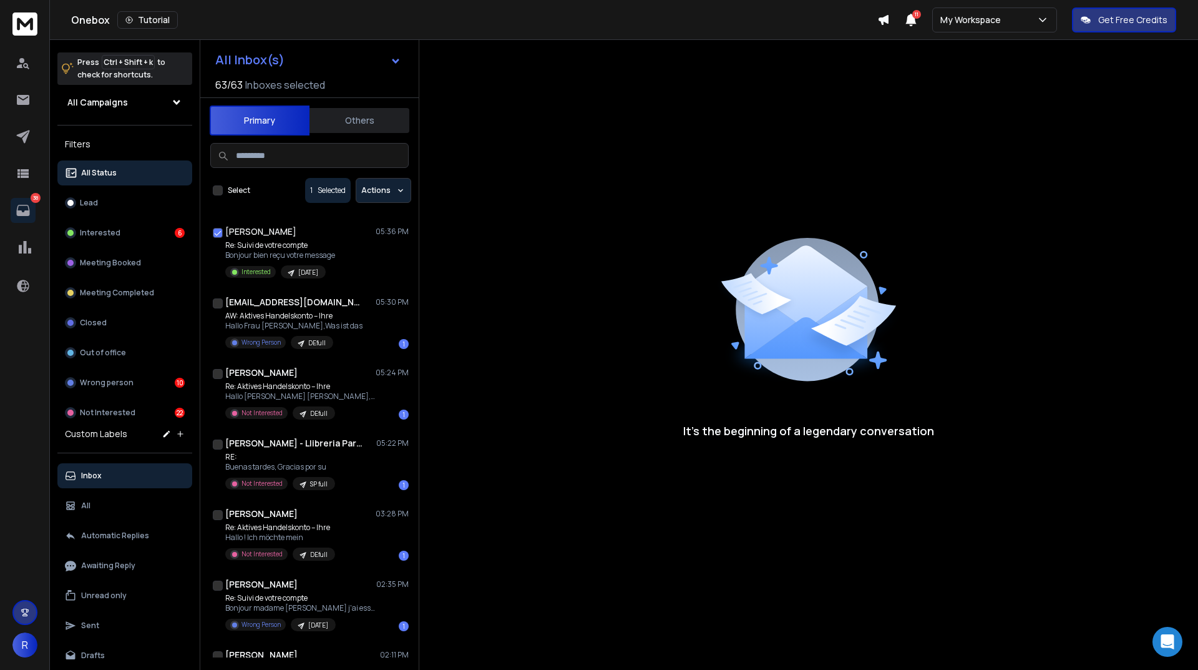
click at [398, 194] on icon "button" at bounding box center [401, 190] width 10 height 10
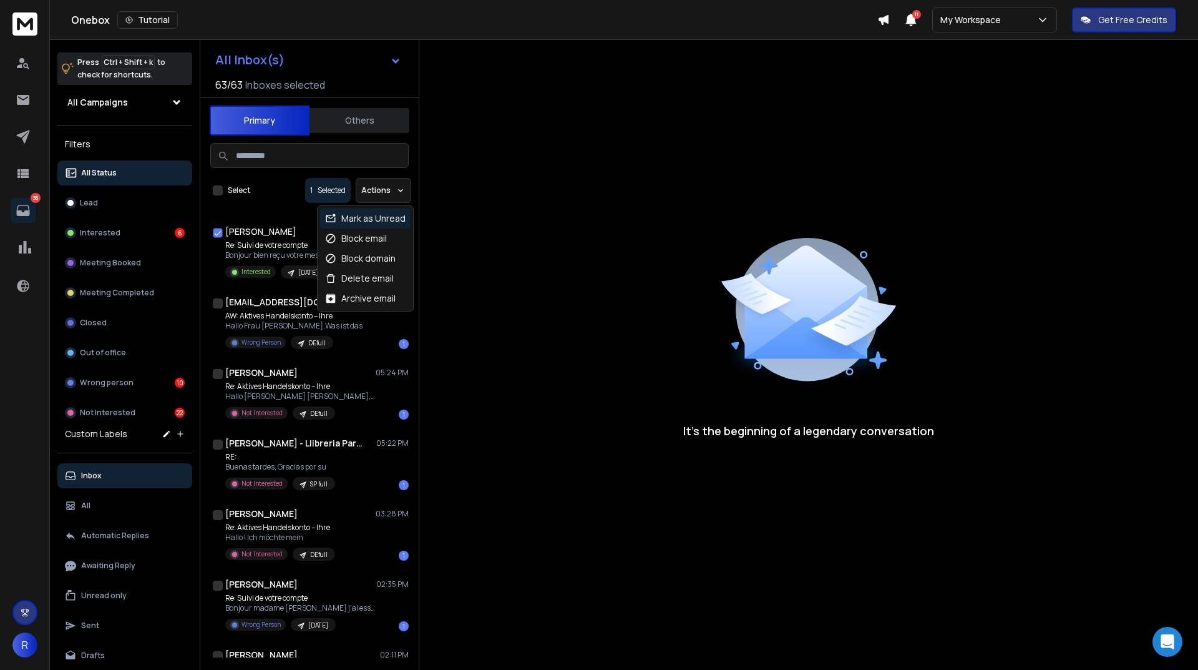
click at [381, 221] on div "Mark as Unread" at bounding box center [365, 218] width 80 height 12
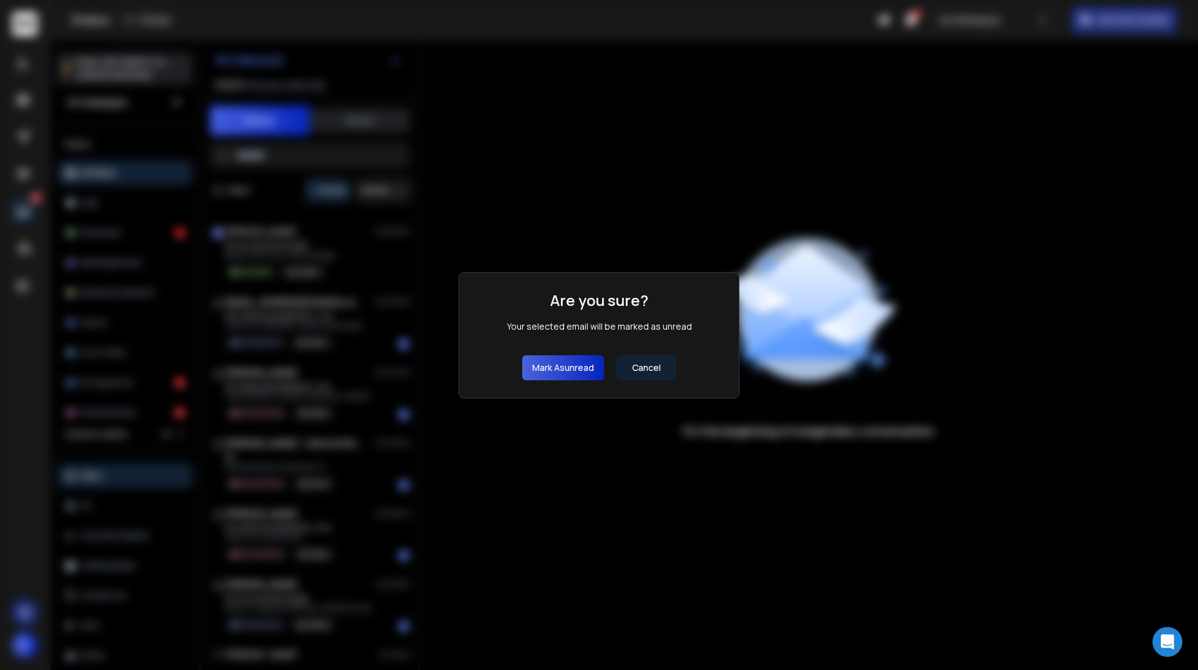
click at [563, 366] on p "Mark as unread" at bounding box center [563, 367] width 62 height 12
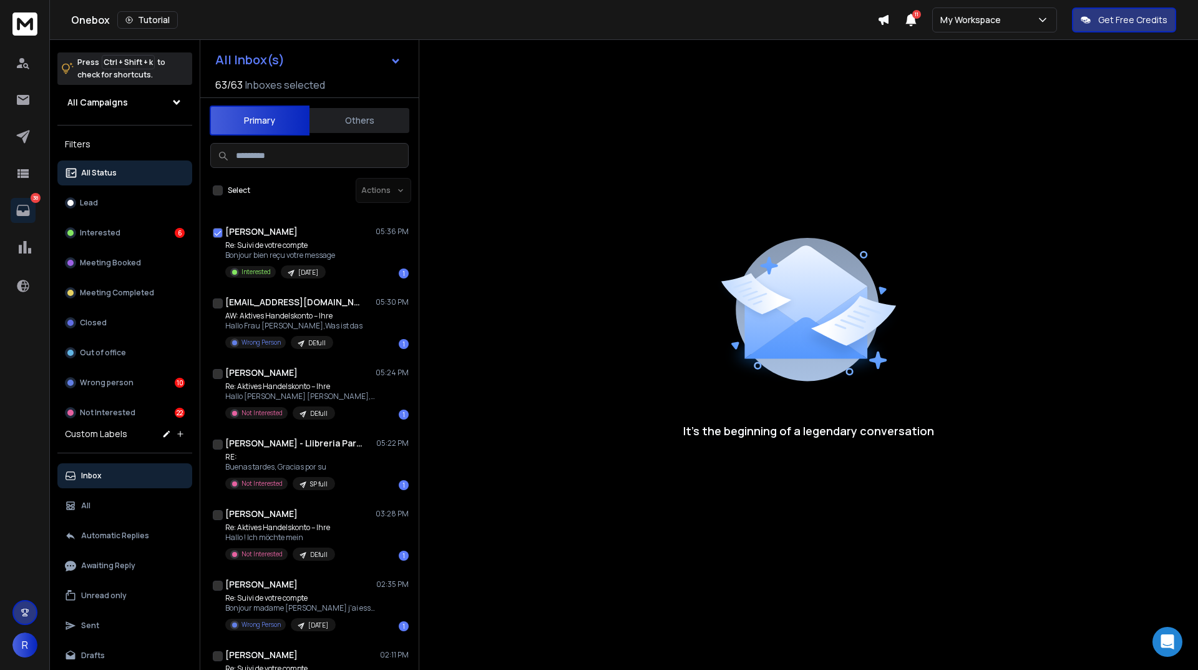
click at [549, 240] on div "It’s the beginning of a legendary conversation" at bounding box center [808, 324] width 779 height 569
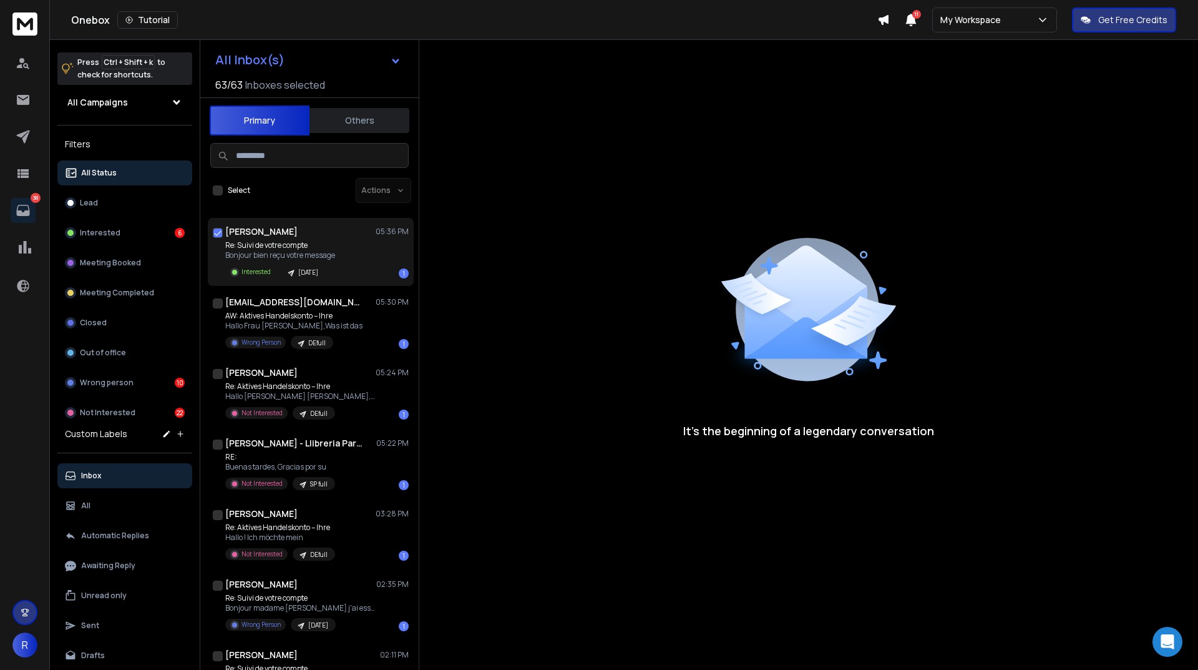
click at [306, 223] on div "Daniel GRANGE 05:36 PM Re: Suivi de votre compte Bonjour bien reçu votre messag…" at bounding box center [311, 252] width 206 height 68
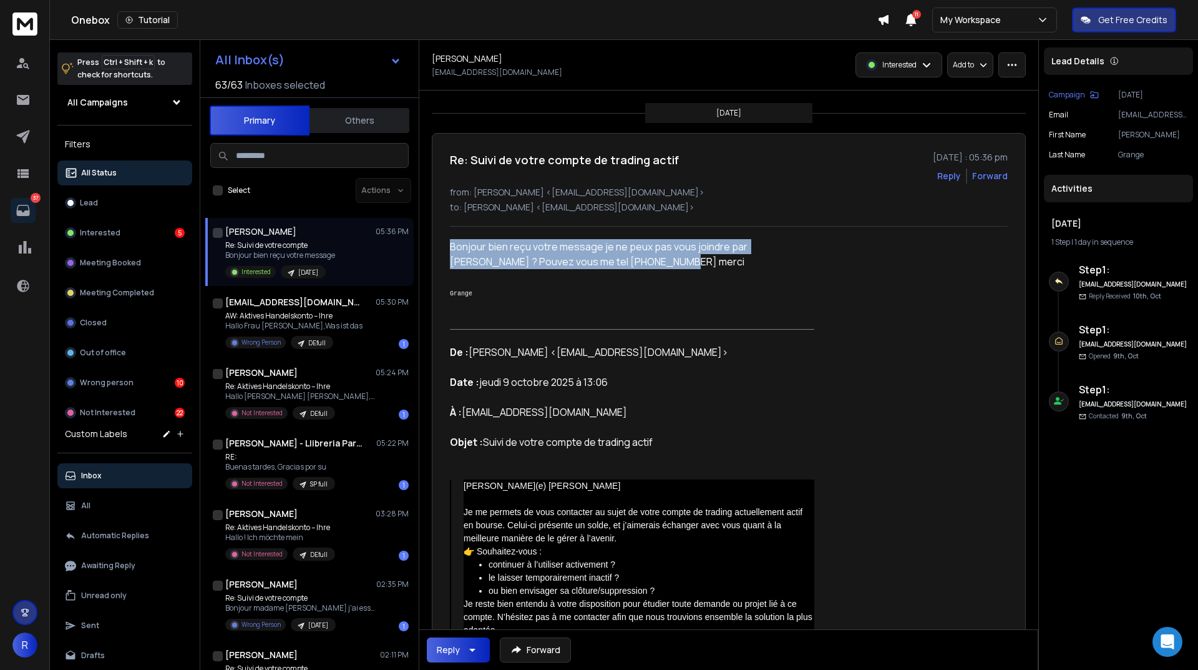
drag, startPoint x: 643, startPoint y: 267, endPoint x: 446, endPoint y: 238, distance: 199.3
click at [446, 238] on div "Re: Suivi de votre compte de trading actif 10 October 2025 : 05:36 pm Reply For…" at bounding box center [729, 482] width 594 height 698
copy div "Bonjour bien reçu votre message je ne peux pas vous joindre par wattshap ? Pouv…"
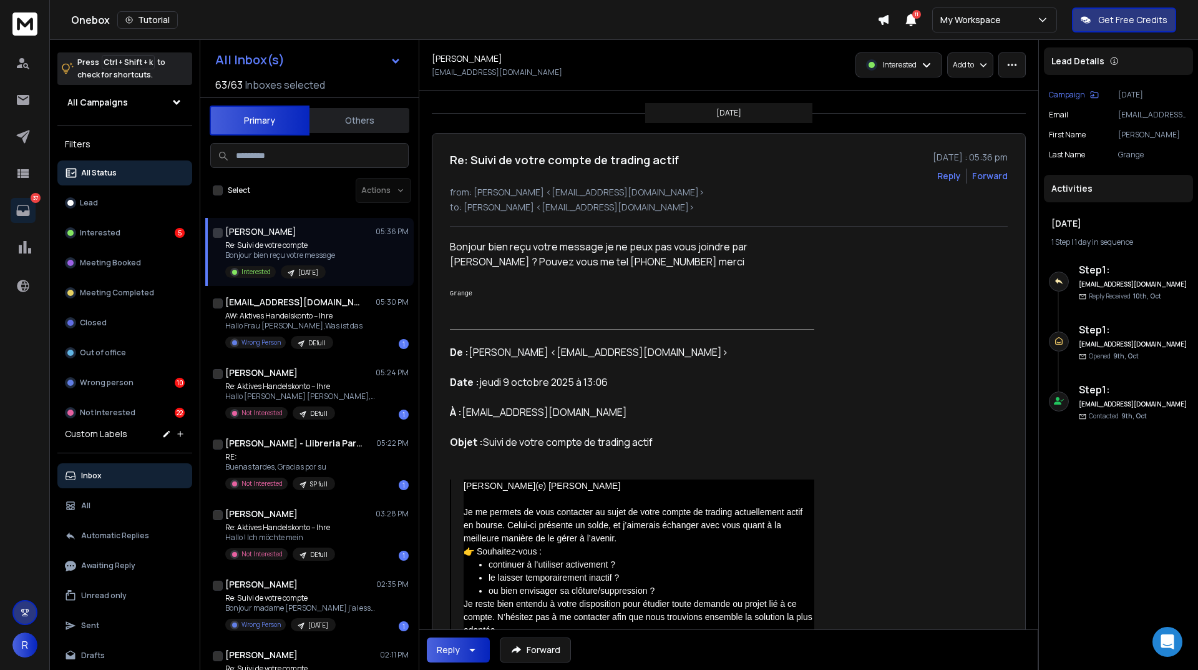
click at [520, 297] on div "Grange" at bounding box center [632, 291] width 364 height 15
drag, startPoint x: 474, startPoint y: 194, endPoint x: 534, endPoint y: 192, distance: 60.6
click at [534, 192] on p "from: Daniel GRANGE <dangene84@sfr.fr>" at bounding box center [729, 192] width 558 height 12
copy p "[PERSON_NAME]"
click at [510, 292] on div "Grange" at bounding box center [632, 291] width 364 height 15
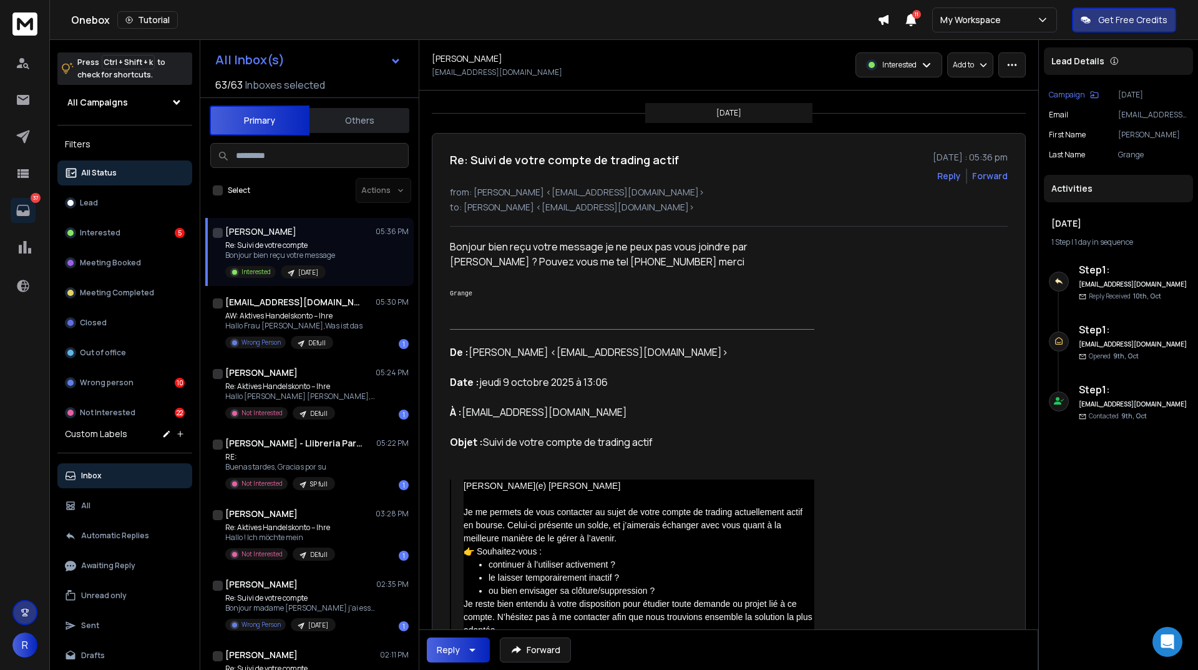
drag, startPoint x: 522, startPoint y: 207, endPoint x: 666, endPoint y: 210, distance: 144.8
click at [666, 210] on p "to: Helene Ruys <heleneruys@supporttradecrypto.org>" at bounding box center [729, 207] width 558 height 12
copy p "heleneruys@supporttradecrypto.org"
click at [325, 120] on button "Others" at bounding box center [359, 120] width 100 height 27
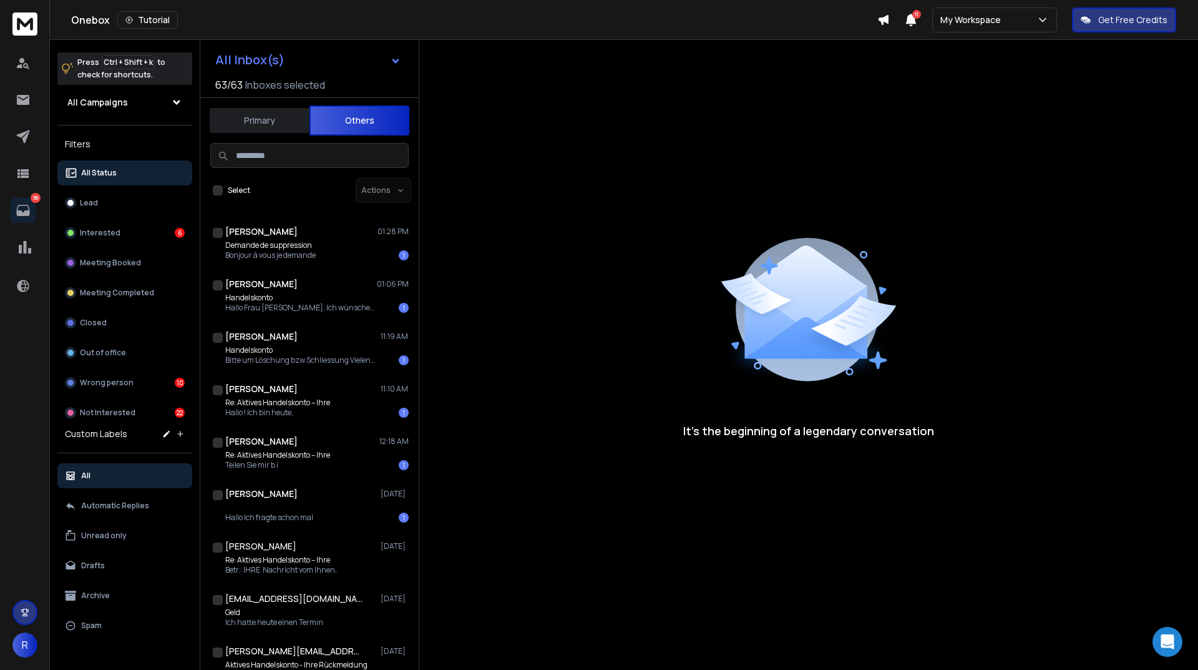
click at [243, 115] on button "Primary" at bounding box center [260, 120] width 100 height 27
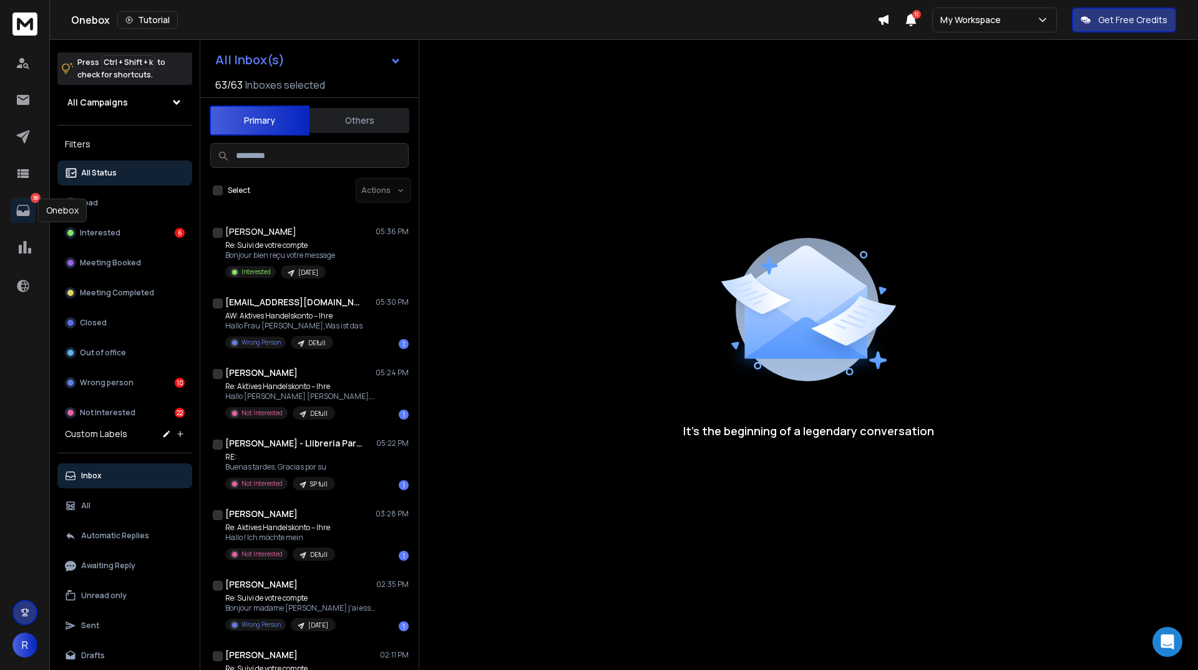
click at [29, 206] on icon at bounding box center [23, 210] width 15 height 15
click at [92, 571] on div "Awaiting Reply" at bounding box center [100, 565] width 71 height 15
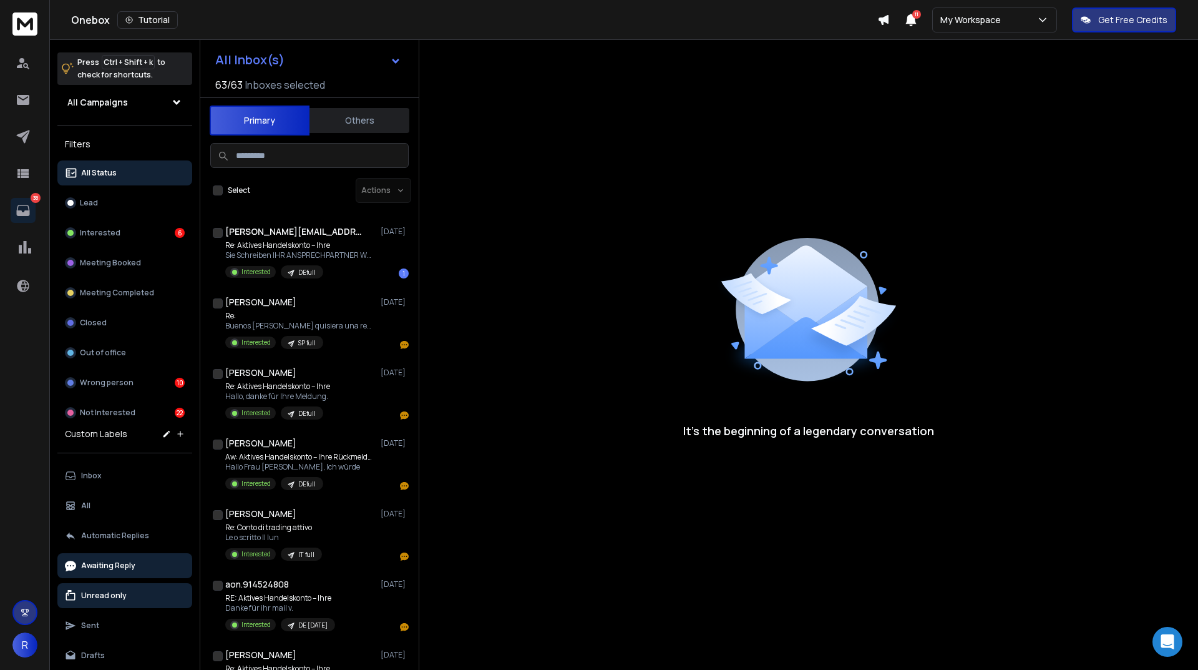
click at [89, 593] on p "Unread only" at bounding box center [104, 595] width 46 height 10
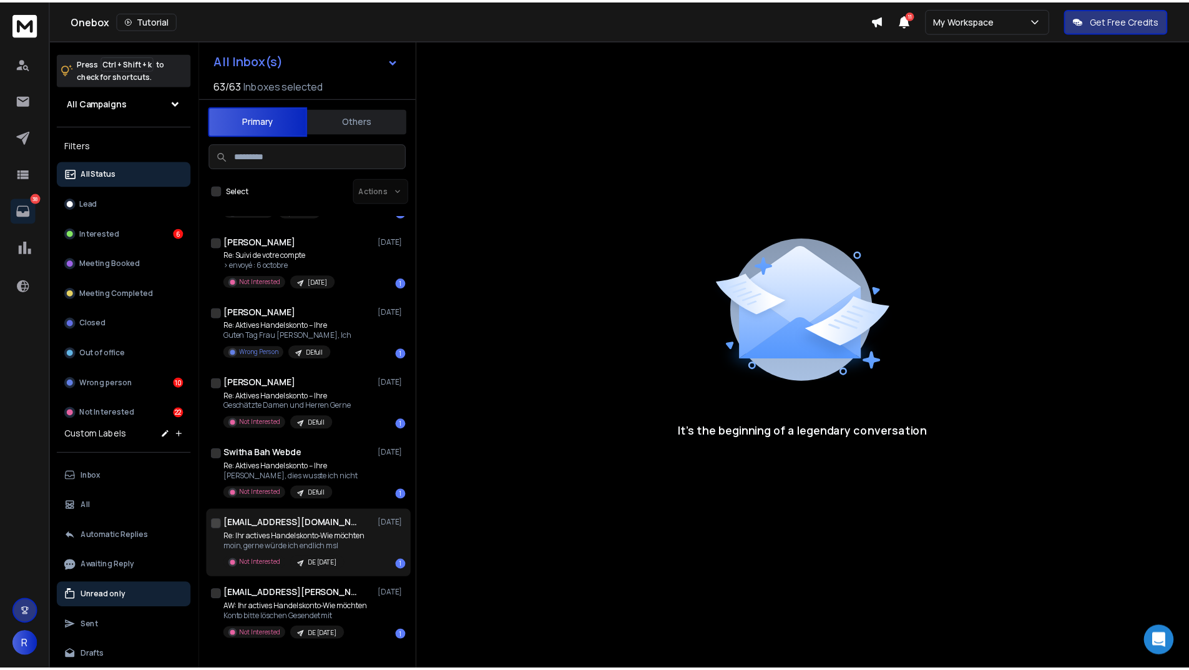
scroll to position [2266, 0]
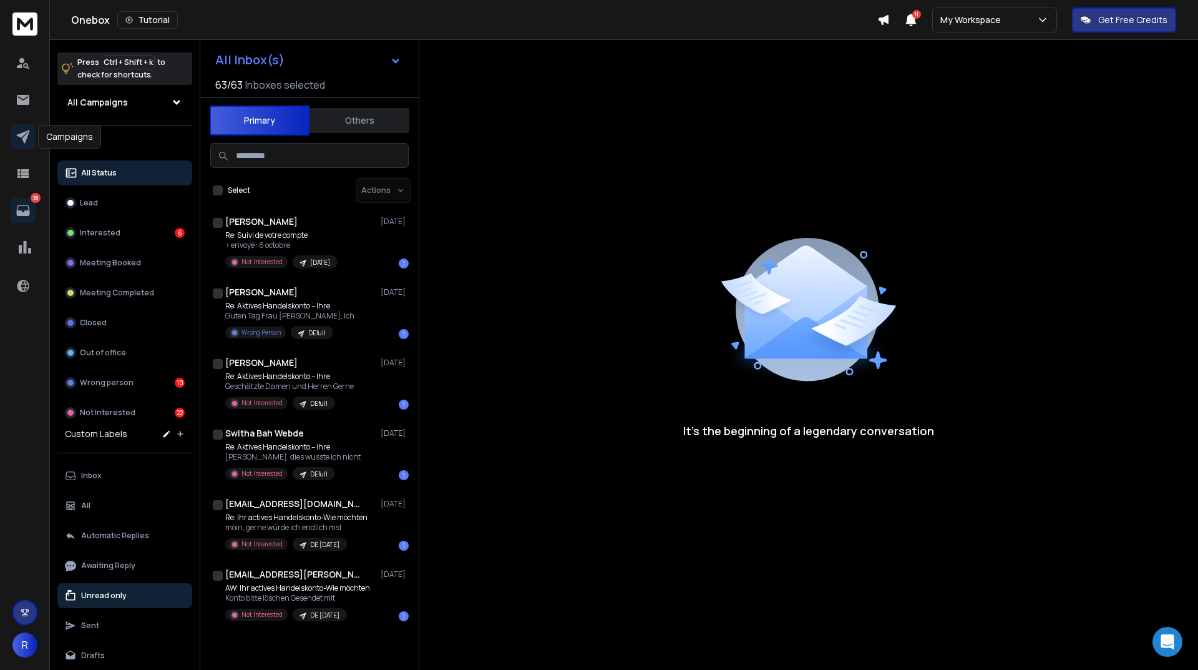
click at [23, 145] on link at bounding box center [23, 136] width 25 height 25
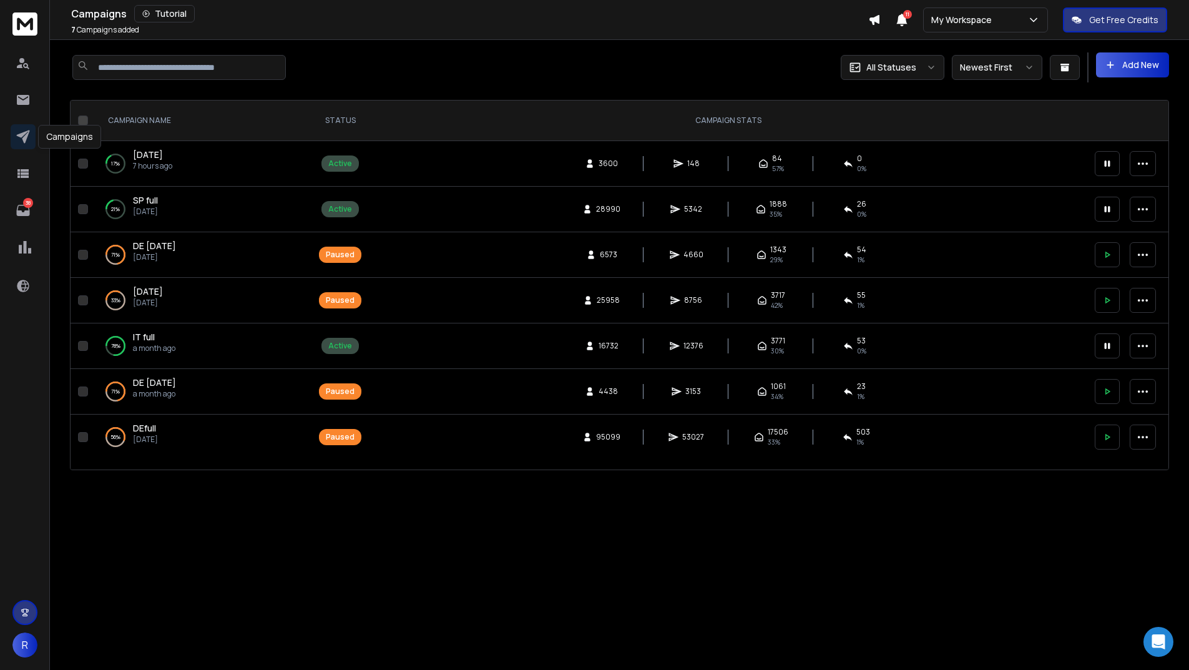
click at [27, 137] on icon at bounding box center [22, 136] width 13 height 13
click at [22, 89] on link at bounding box center [23, 99] width 25 height 25
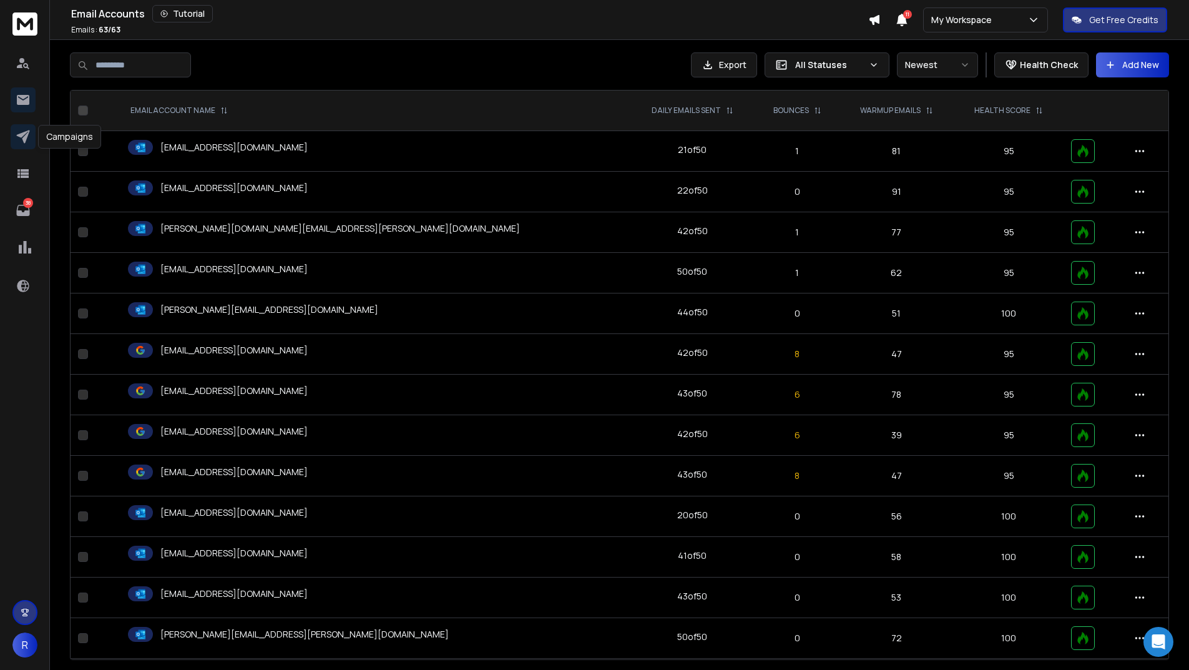
click at [19, 144] on link at bounding box center [23, 136] width 25 height 25
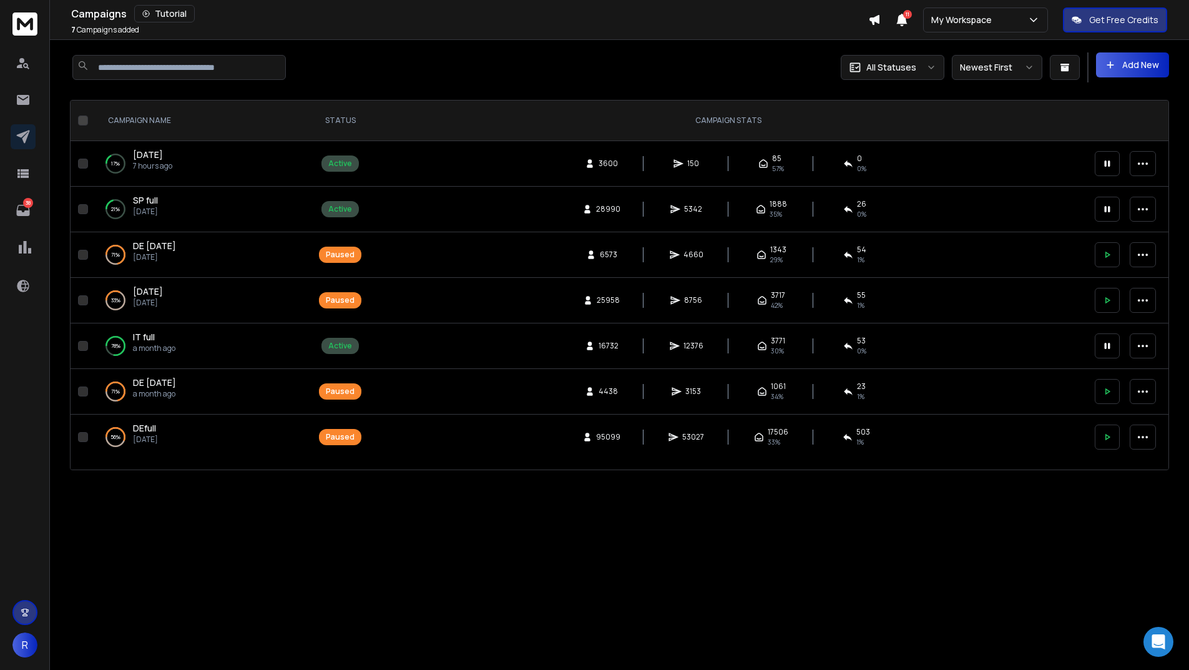
click at [655, 542] on div "Campaigns 7 Campaigns Added All Statuses Newest First Add New CAMPAIGN NAME STA…" at bounding box center [619, 387] width 1099 height 670
click at [32, 220] on link "38" at bounding box center [23, 210] width 25 height 25
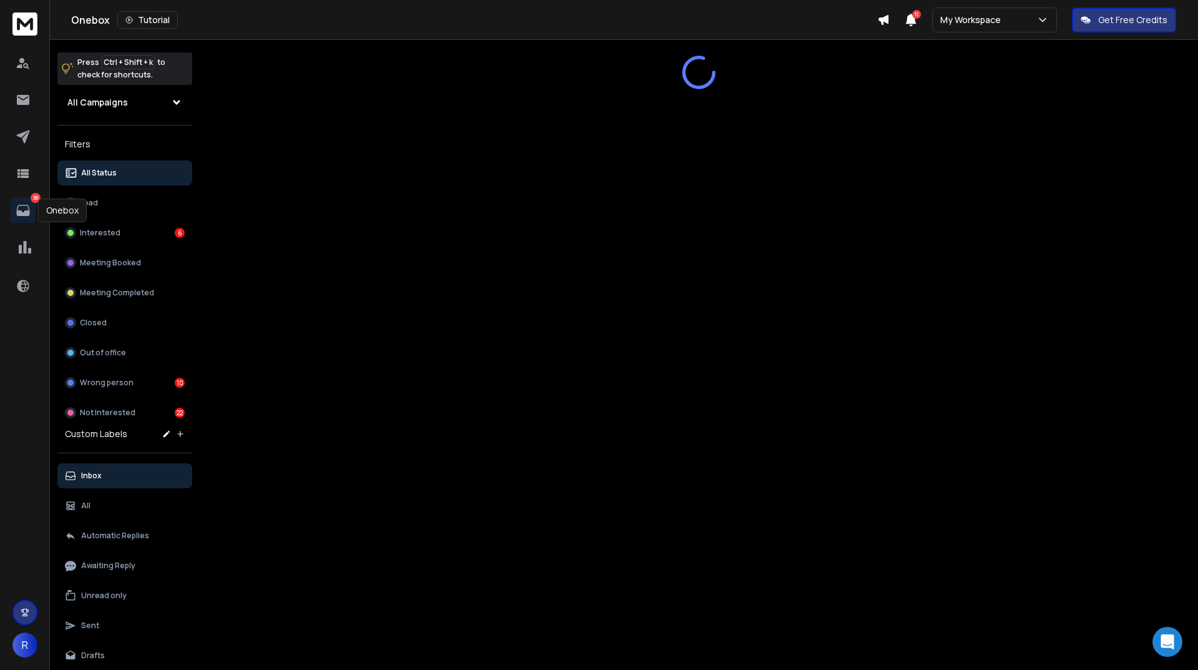
click at [16, 212] on icon at bounding box center [22, 210] width 13 height 11
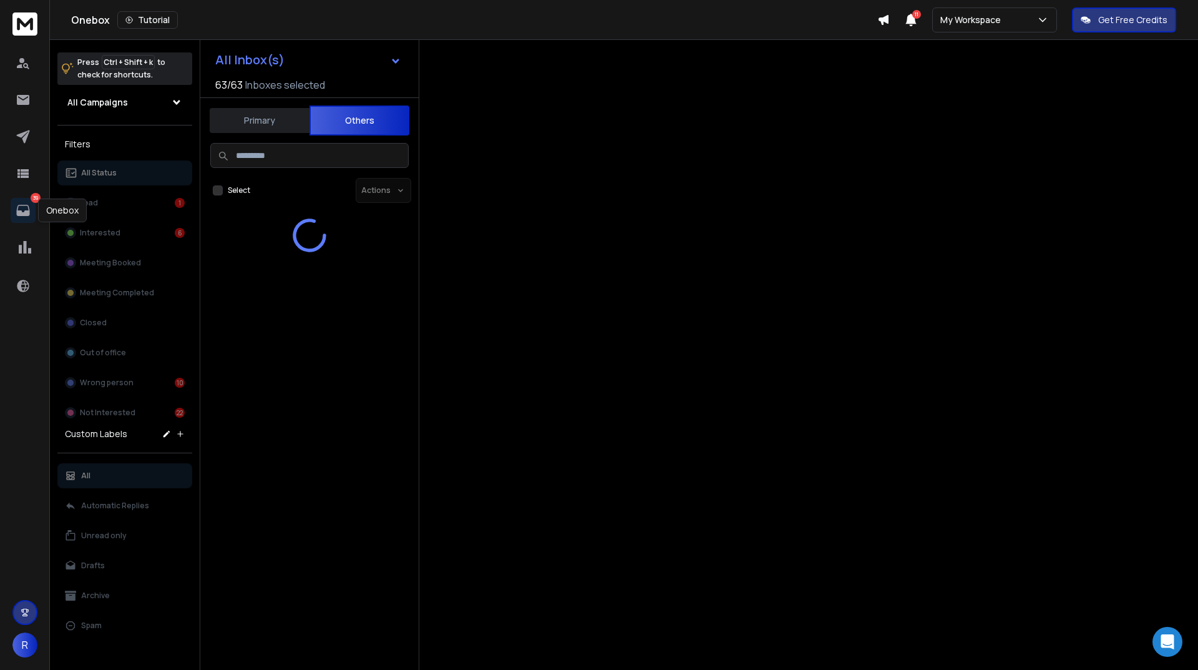
click at [333, 122] on button "Others" at bounding box center [359, 120] width 100 height 30
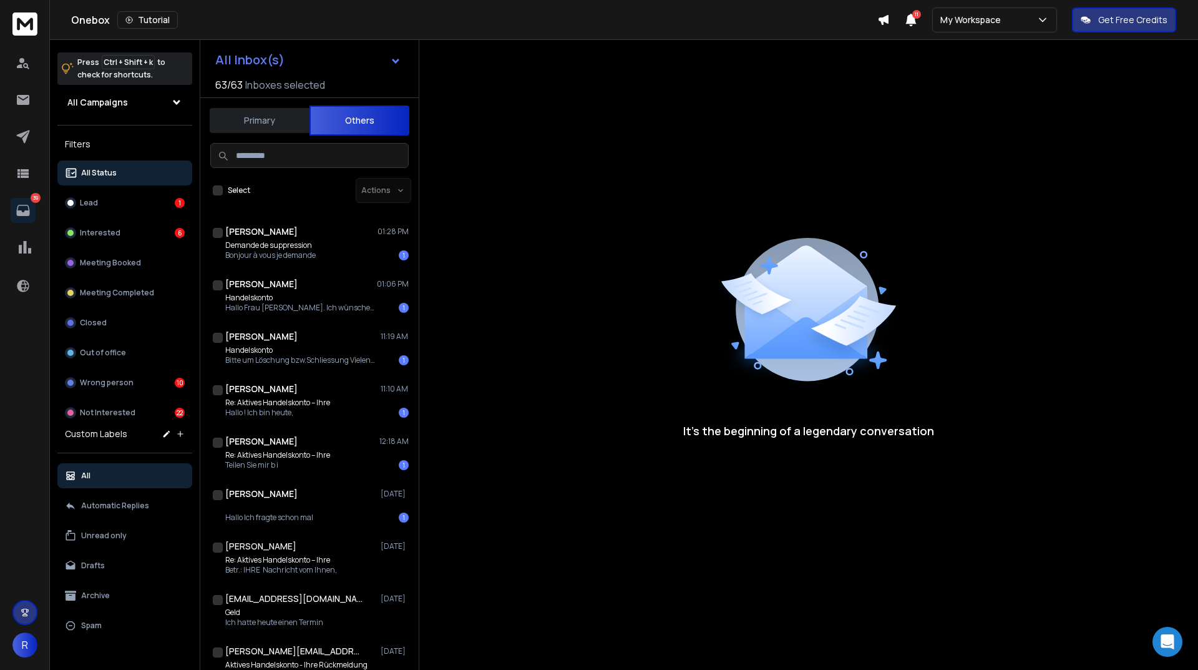
click at [238, 125] on button "Primary" at bounding box center [260, 120] width 100 height 27
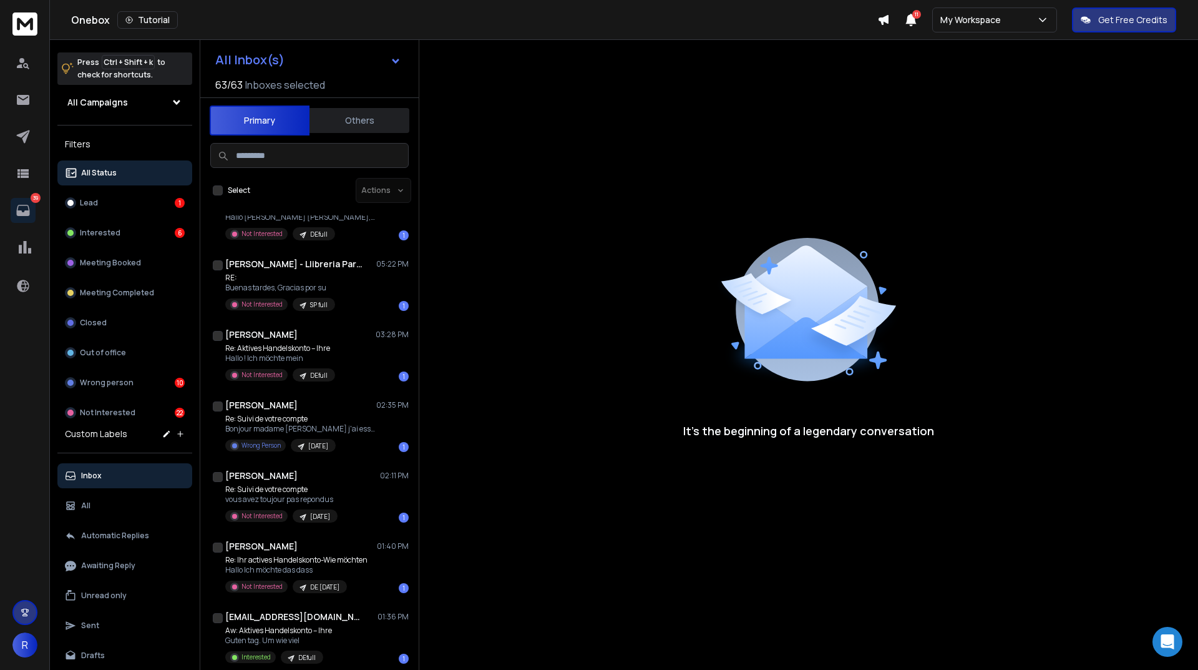
scroll to position [374, 0]
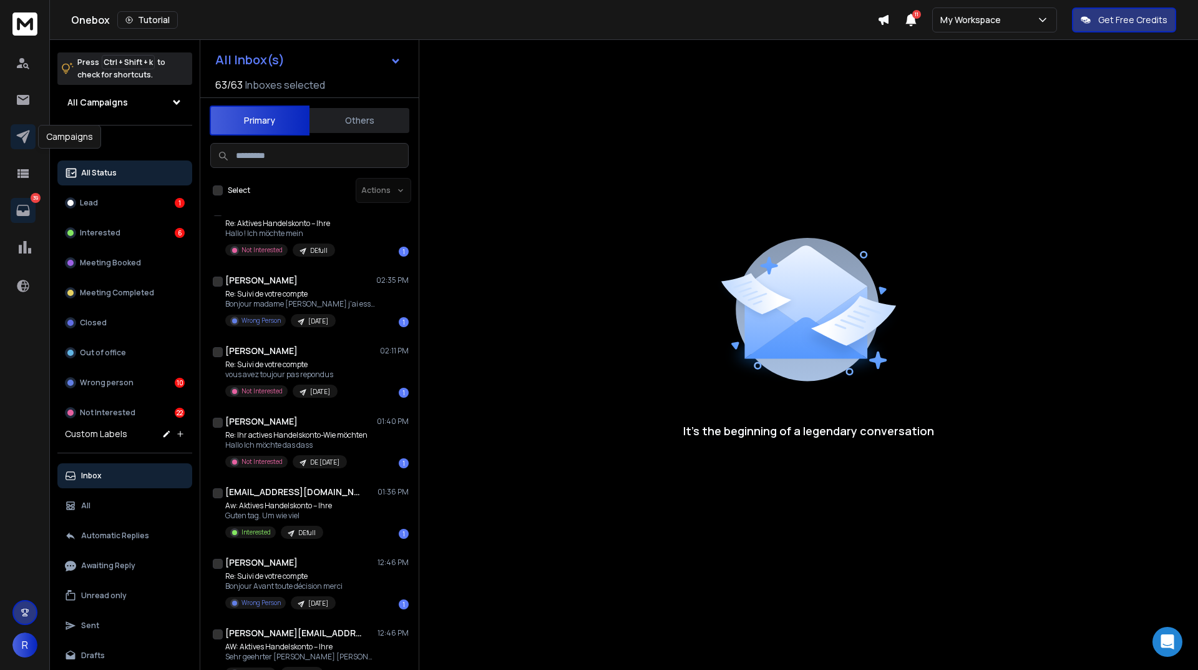
click at [20, 137] on icon at bounding box center [22, 136] width 13 height 13
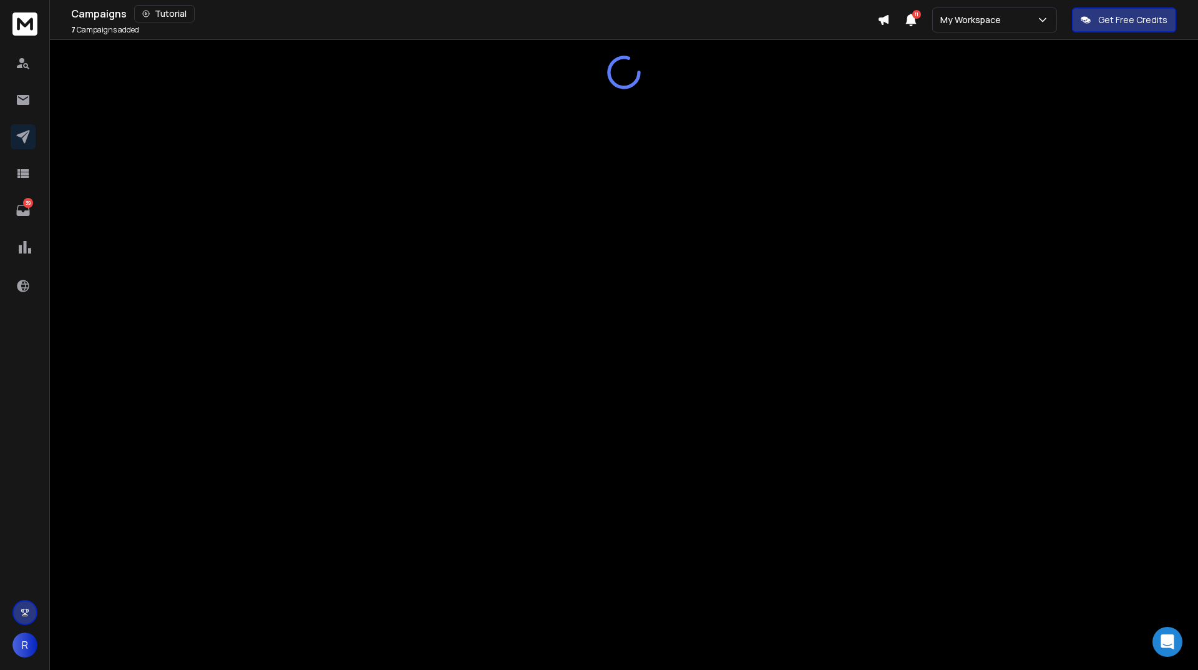
click at [923, 17] on div "11 My Workspace Get Free Credits" at bounding box center [1026, 19] width 299 height 25
click at [921, 17] on span "11" at bounding box center [916, 14] width 9 height 9
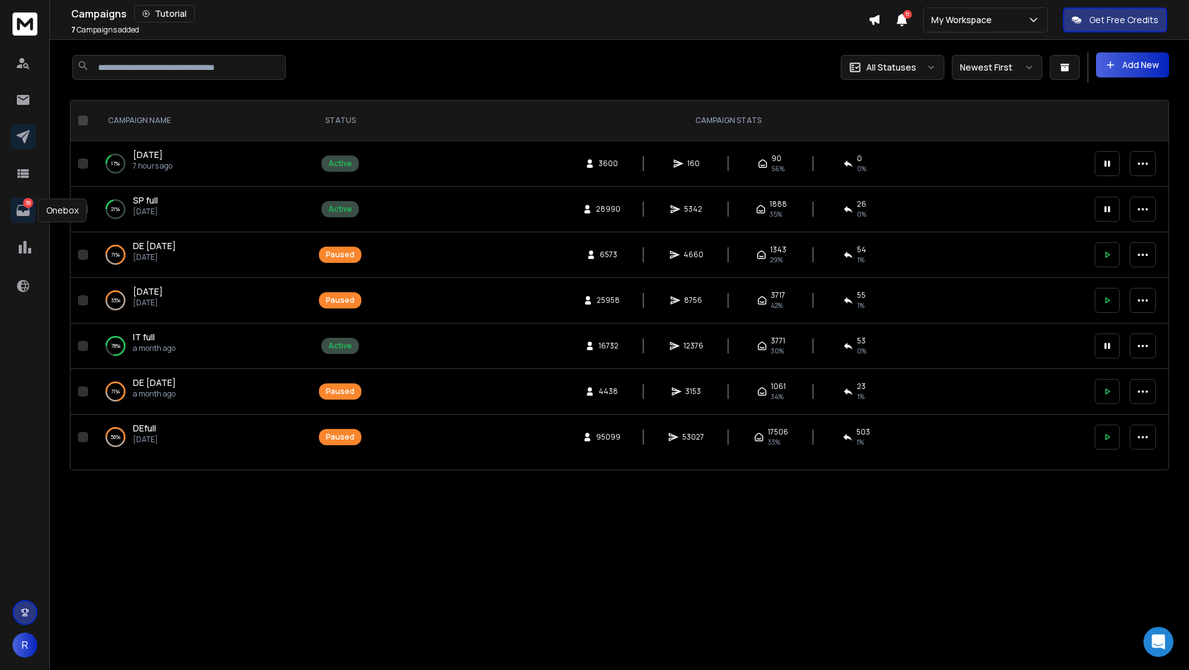
click at [29, 206] on p "39" at bounding box center [28, 203] width 10 height 10
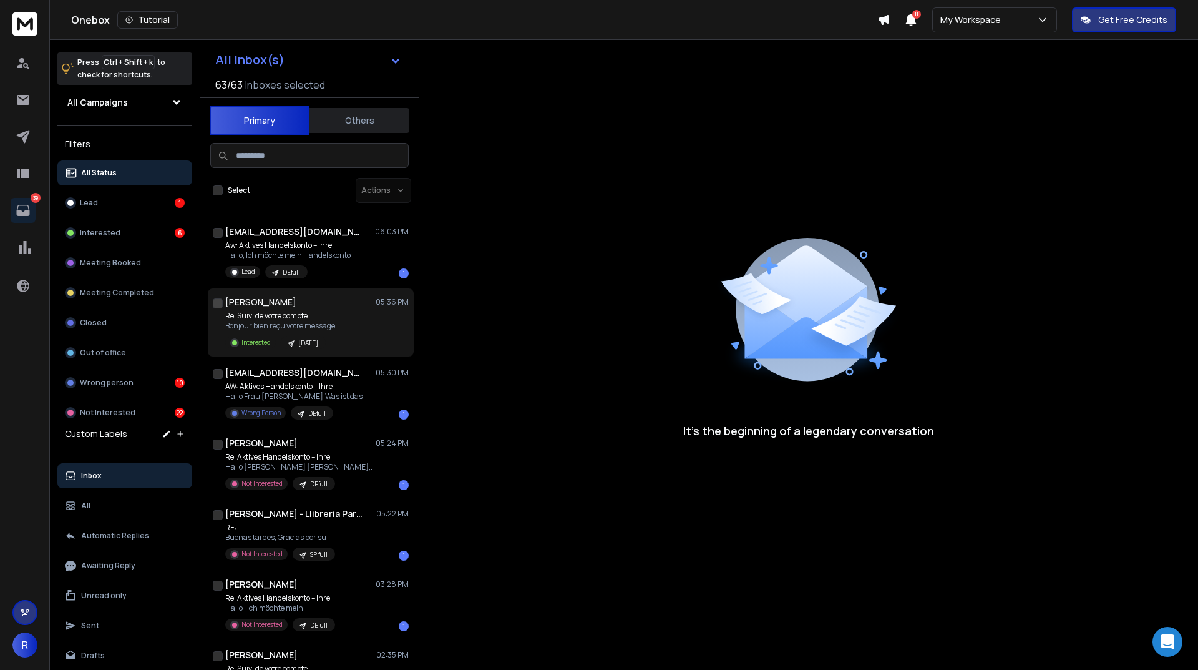
drag, startPoint x: 341, startPoint y: 334, endPoint x: 353, endPoint y: 334, distance: 11.2
click at [341, 334] on div "Re: Suivi de votre compte Bonjour bien reçu votre message Interested FR sep 2" at bounding box center [316, 330] width 183 height 38
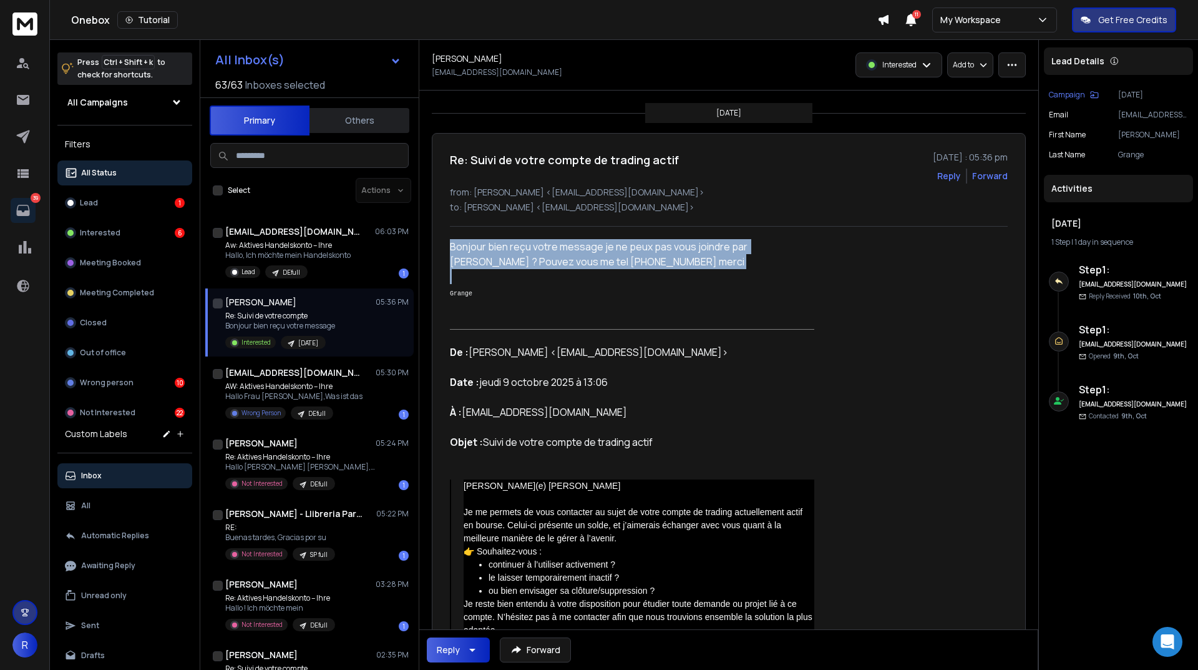
drag, startPoint x: 447, startPoint y: 233, endPoint x: 652, endPoint y: 276, distance: 209.0
click at [652, 276] on div "Re: Suivi de votre compte de trading actif 10 October 2025 : 05:36 pm Reply For…" at bounding box center [729, 482] width 594 height 698
copy div "Bonjour bien reçu votre message je ne peux pas vous joindre par wattshap ? Pouv…"
click at [767, 265] on div "Bonjour bien reçu votre message je ne peux pas vous joindre par wattshap ? Pouv…" at bounding box center [632, 254] width 364 height 30
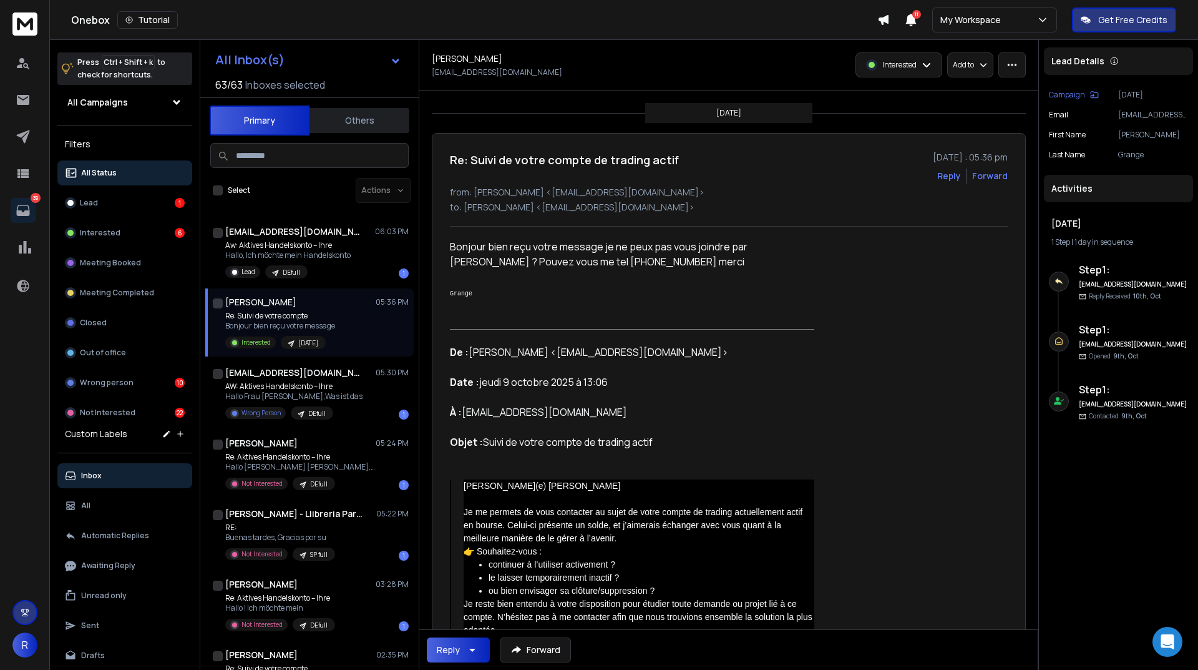
click at [357, 117] on button "Others" at bounding box center [359, 120] width 100 height 27
